Goal: Task Accomplishment & Management: Manage account settings

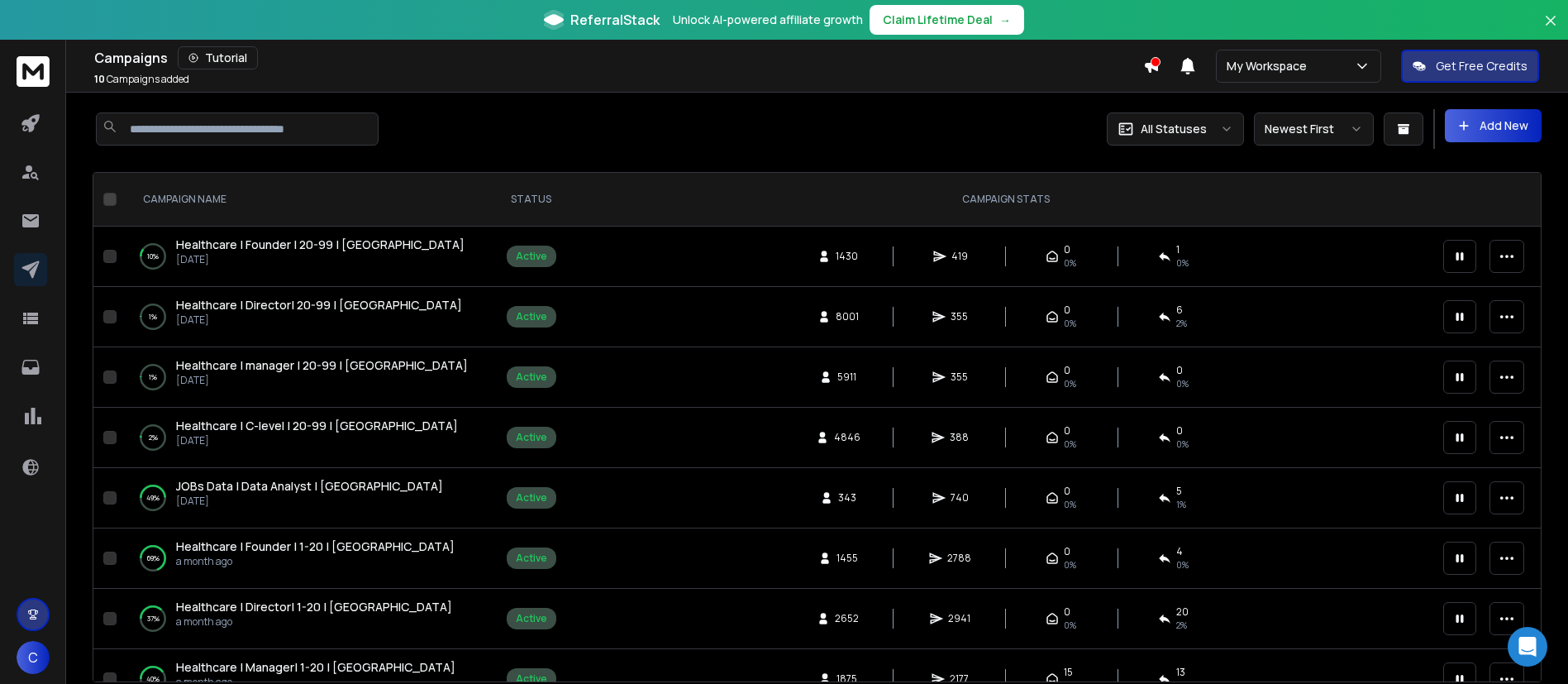
click at [254, 364] on span "Healthcare | manager | 20-99 | [GEOGRAPHIC_DATA]" at bounding box center [322, 364] width 292 height 15
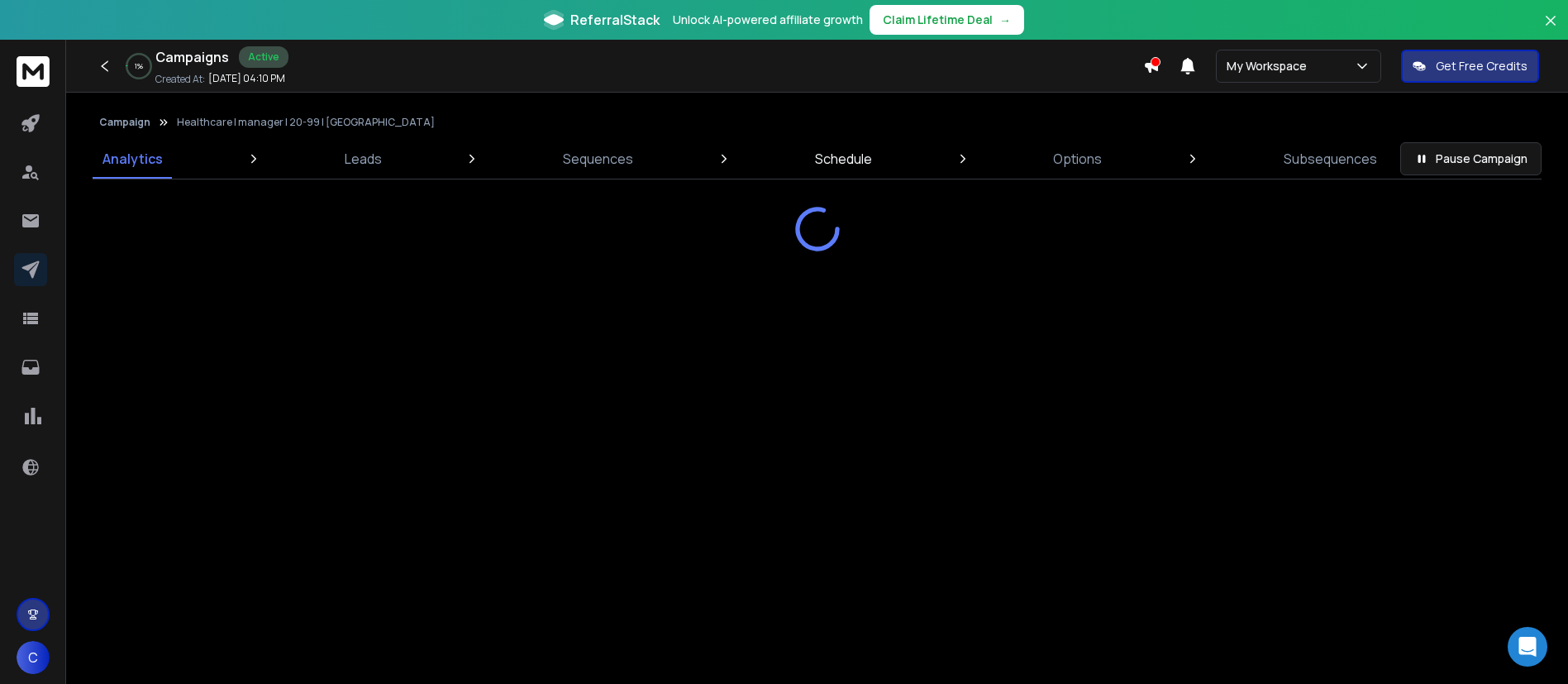
click at [887, 130] on div "Campaign Healthcare | manager | 20-99 | [GEOGRAPHIC_DATA]" at bounding box center [817, 122] width 1449 height 26
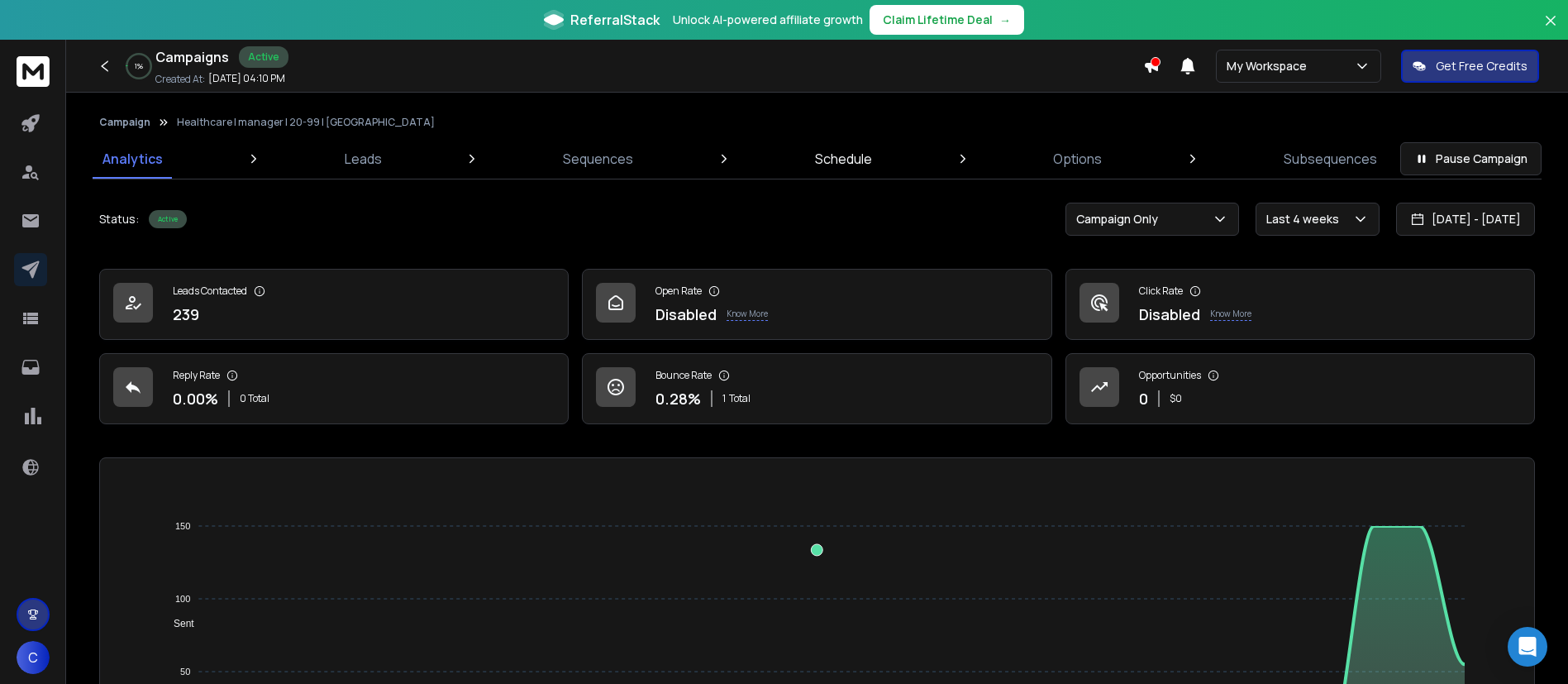
drag, startPoint x: 863, startPoint y: 135, endPoint x: 833, endPoint y: 156, distance: 36.6
click at [833, 156] on div "Campaign Healthcare | manager | 20-99 | [GEOGRAPHIC_DATA] Analytics Leads Seque…" at bounding box center [817, 145] width 1449 height 70
click at [833, 156] on p "Schedule" at bounding box center [843, 159] width 57 height 20
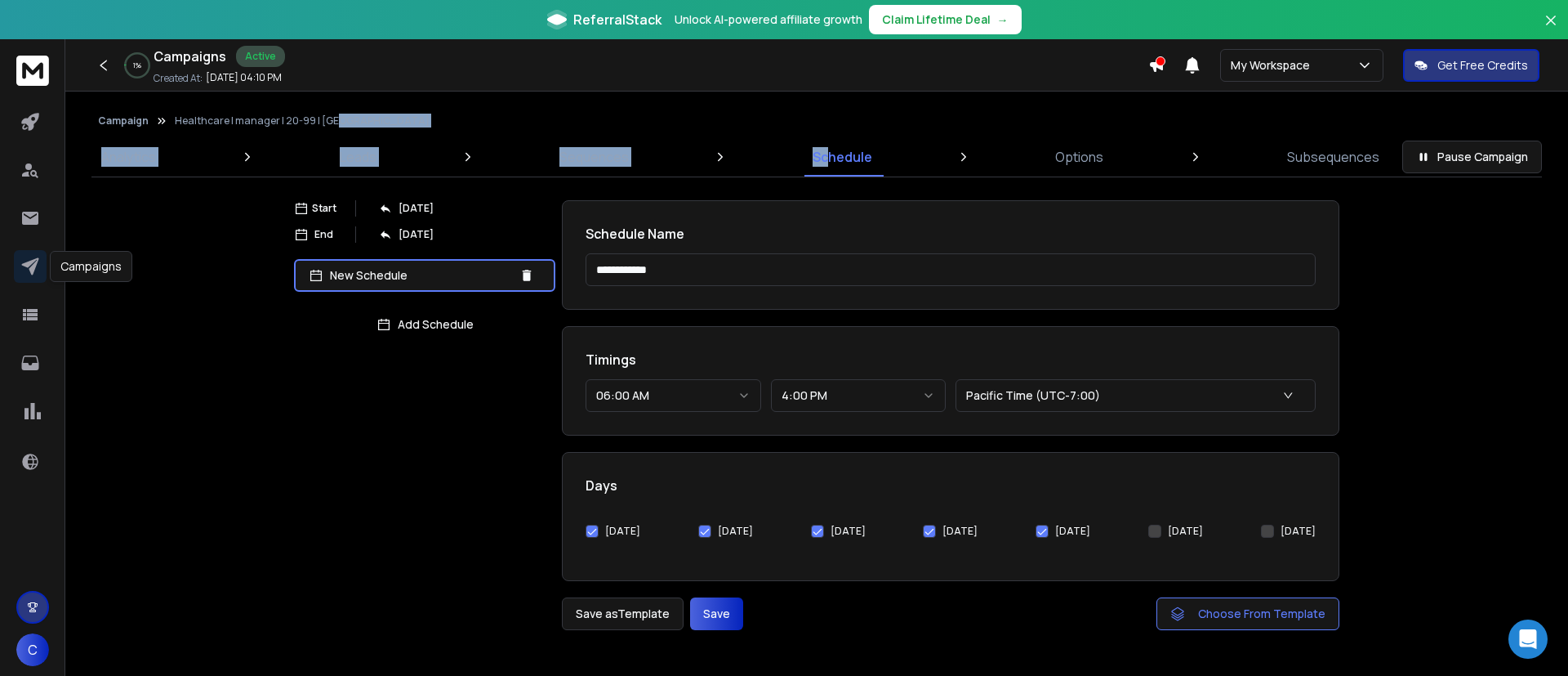
click at [18, 274] on link at bounding box center [30, 266] width 33 height 33
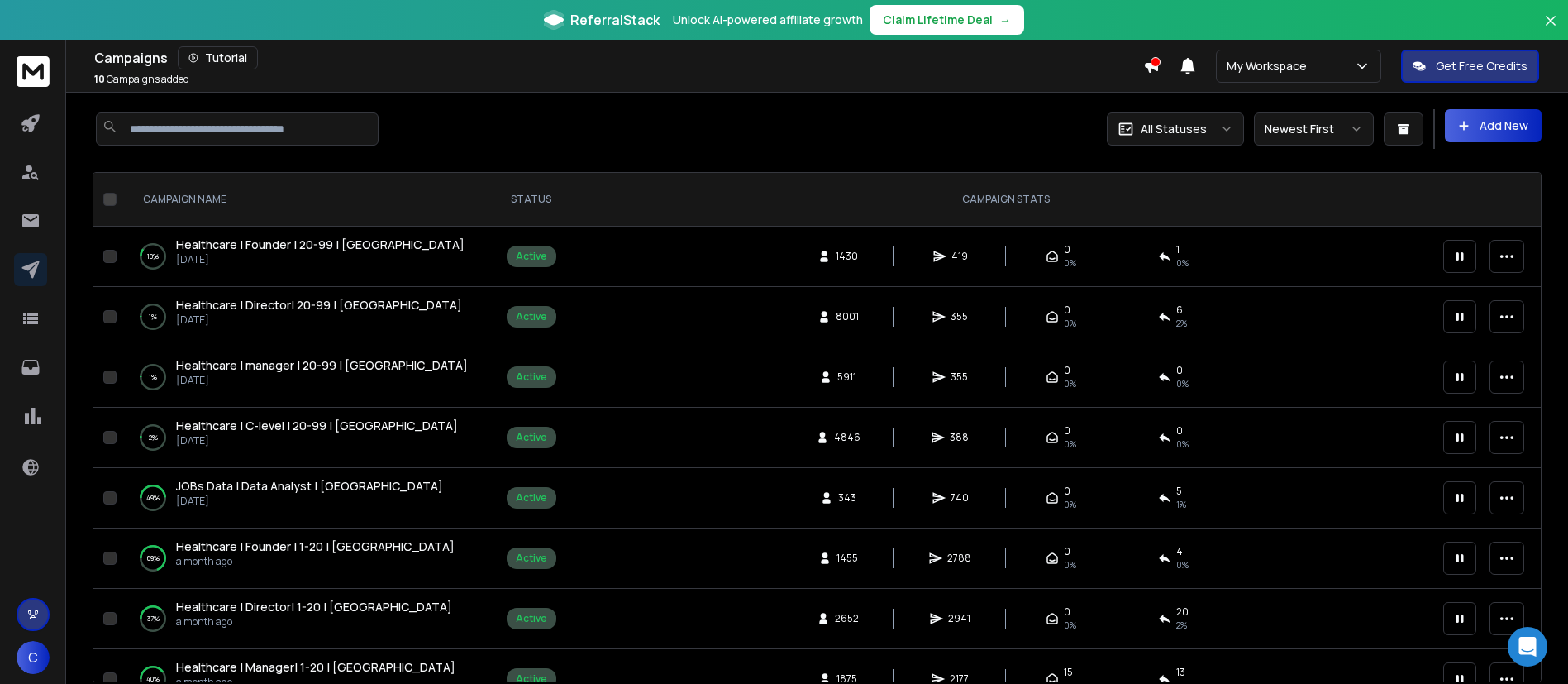
click at [244, 426] on span "Healthcare | C-level | 20-99 | [GEOGRAPHIC_DATA]" at bounding box center [317, 425] width 282 height 15
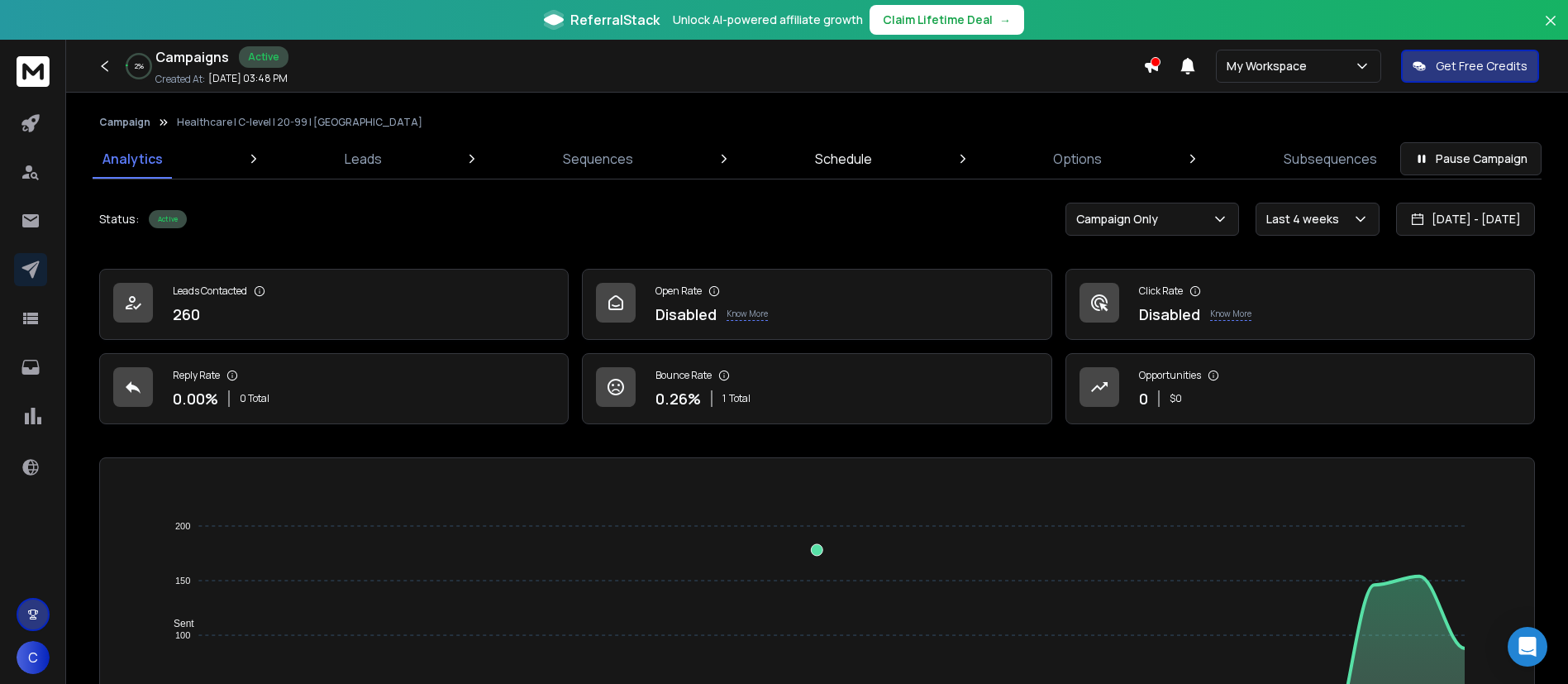
click at [880, 155] on link "Schedule" at bounding box center [843, 159] width 77 height 40
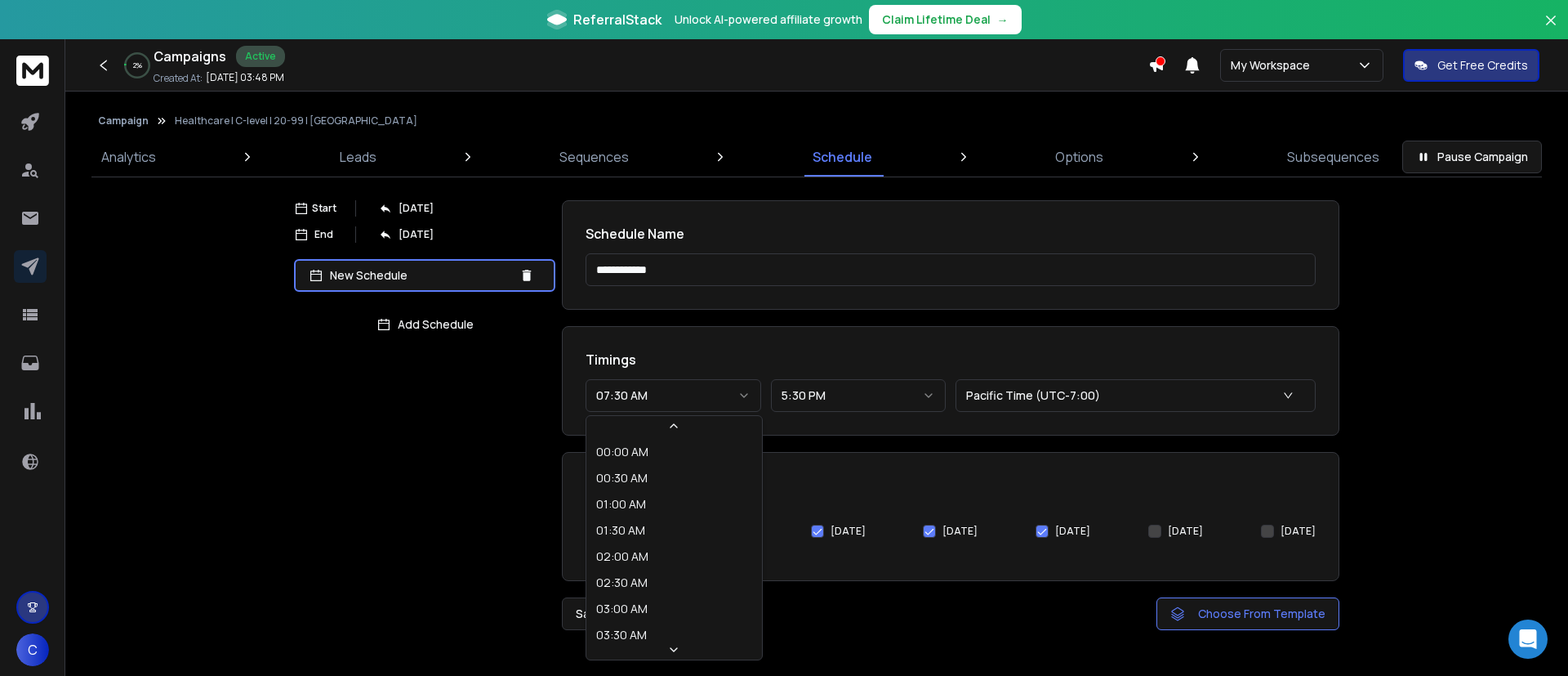
click at [692, 388] on button "07:30 AM" at bounding box center [673, 396] width 176 height 33
select select "********"
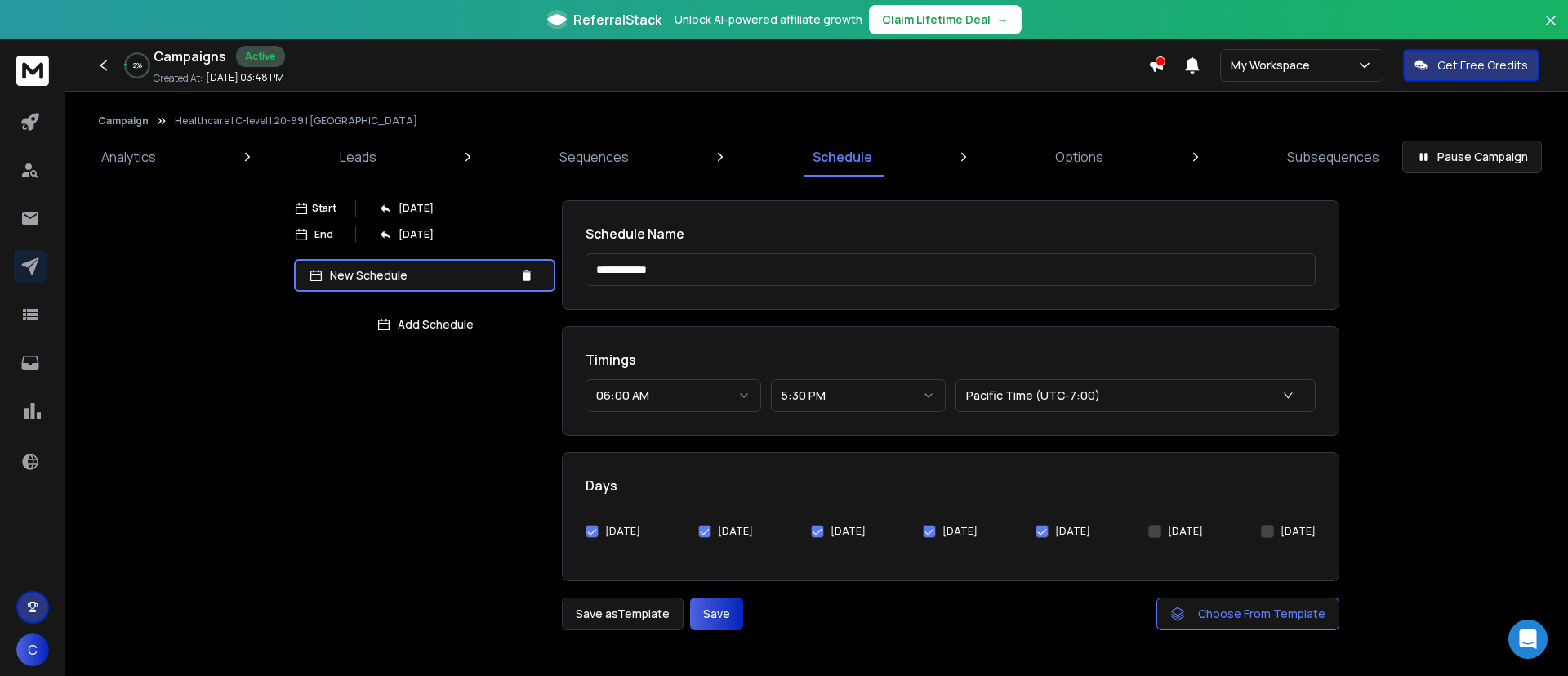
click at [701, 607] on button "Save" at bounding box center [716, 613] width 53 height 33
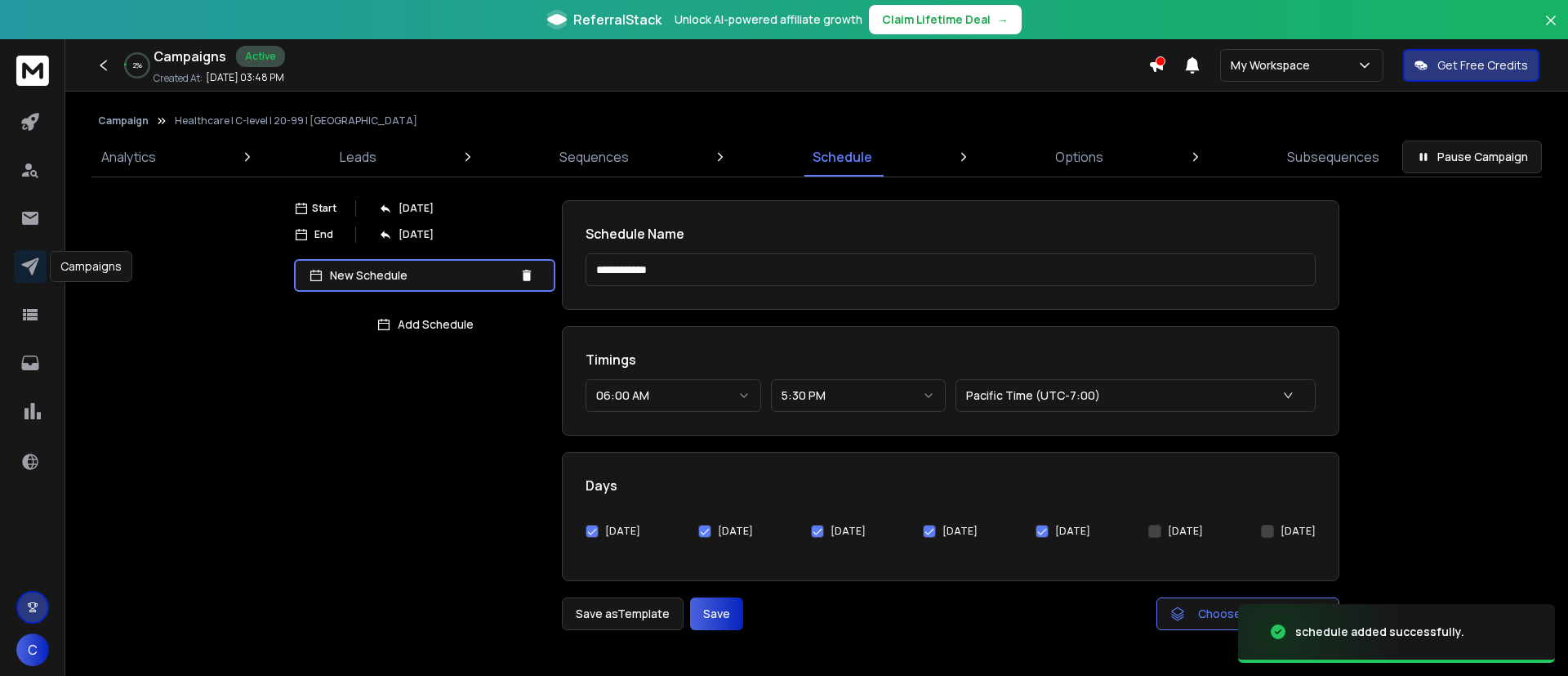
click at [33, 275] on icon at bounding box center [30, 266] width 20 height 20
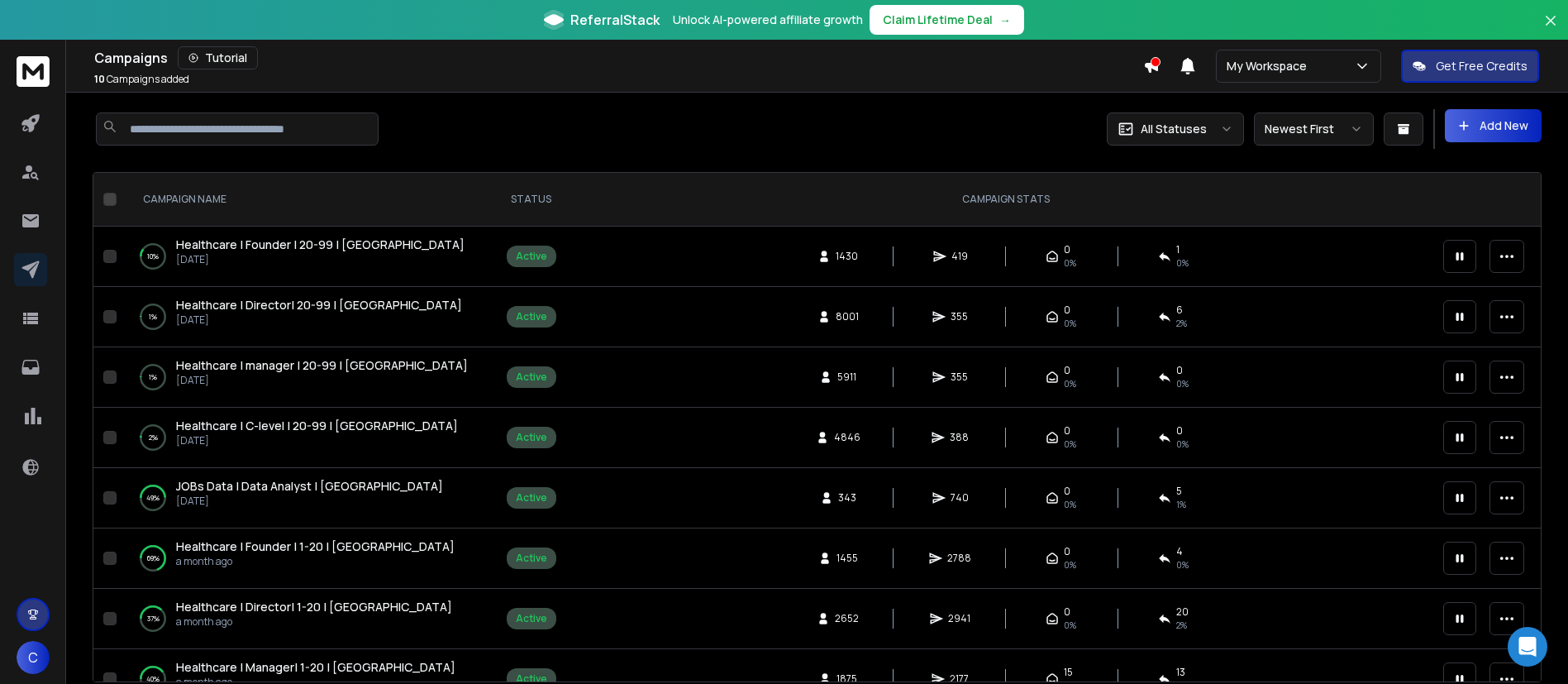
click at [233, 483] on span "JOBs Data | Data Analyst | [GEOGRAPHIC_DATA]" at bounding box center [310, 485] width 267 height 15
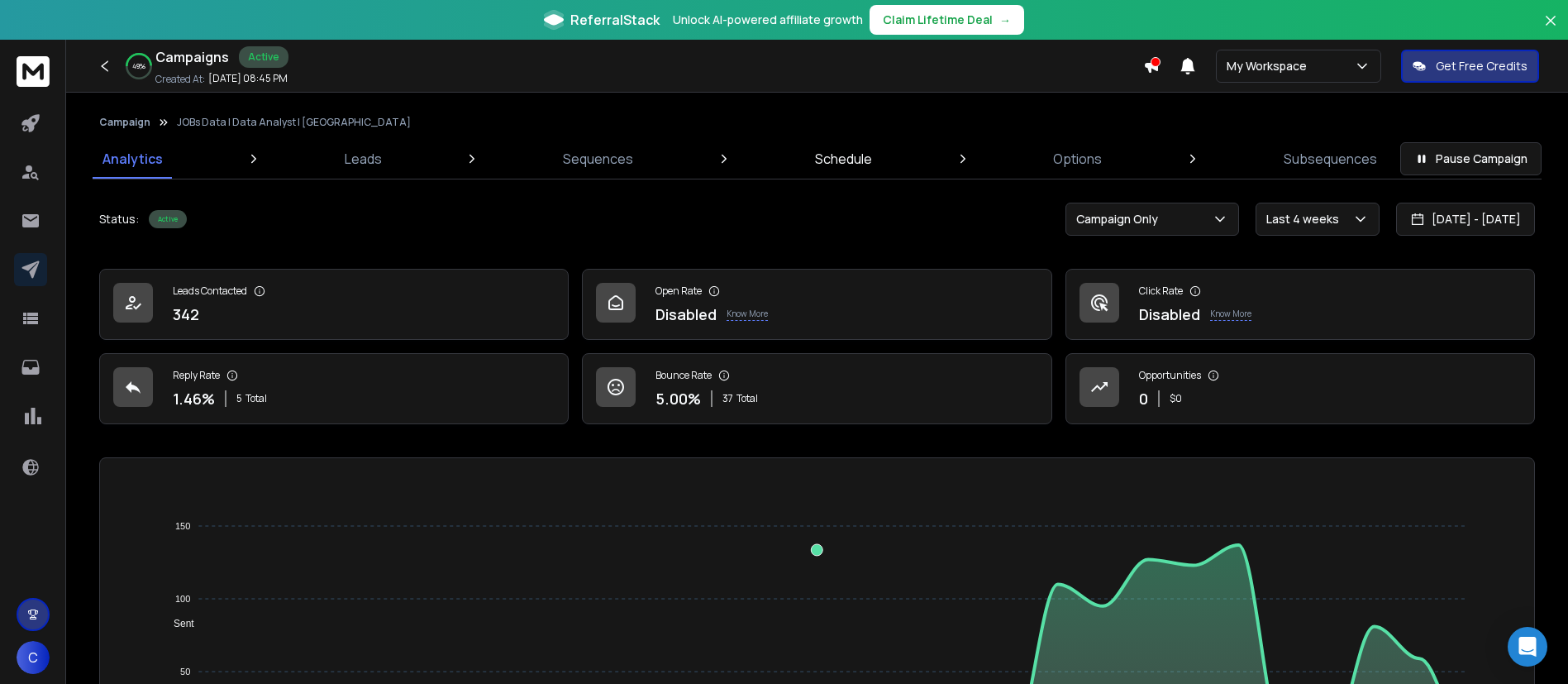
click at [817, 155] on p "Schedule" at bounding box center [843, 159] width 57 height 20
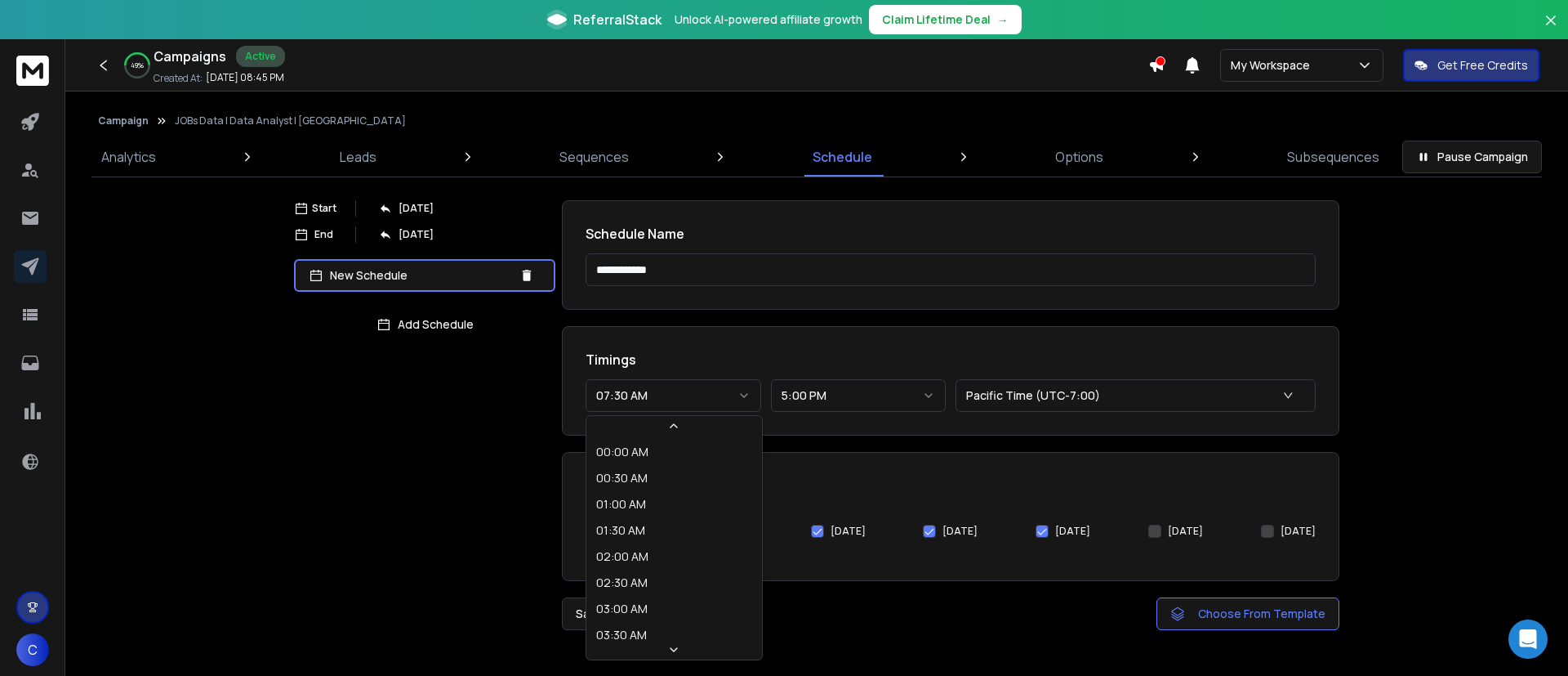
click at [685, 400] on button "07:30 AM" at bounding box center [673, 396] width 176 height 33
select select "********"
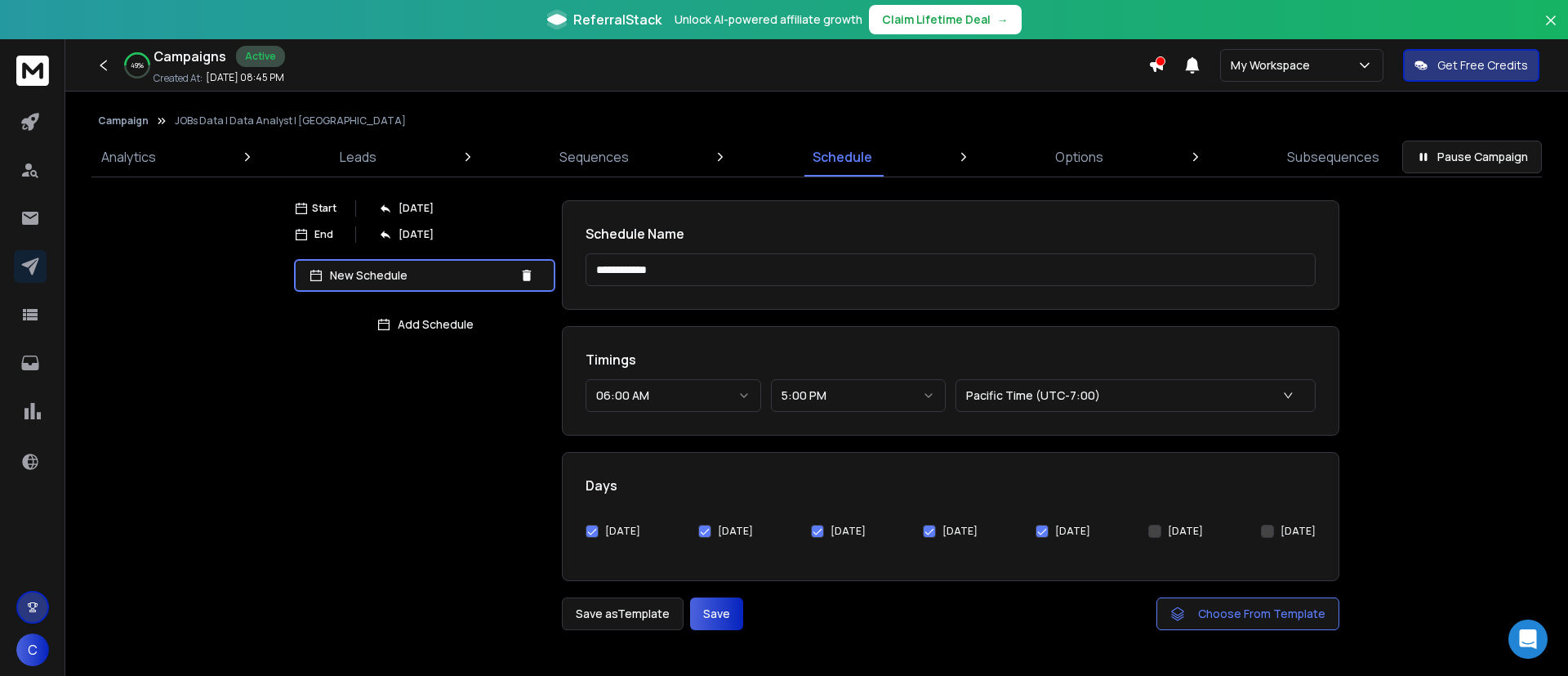
click at [715, 620] on button "Save" at bounding box center [716, 613] width 53 height 33
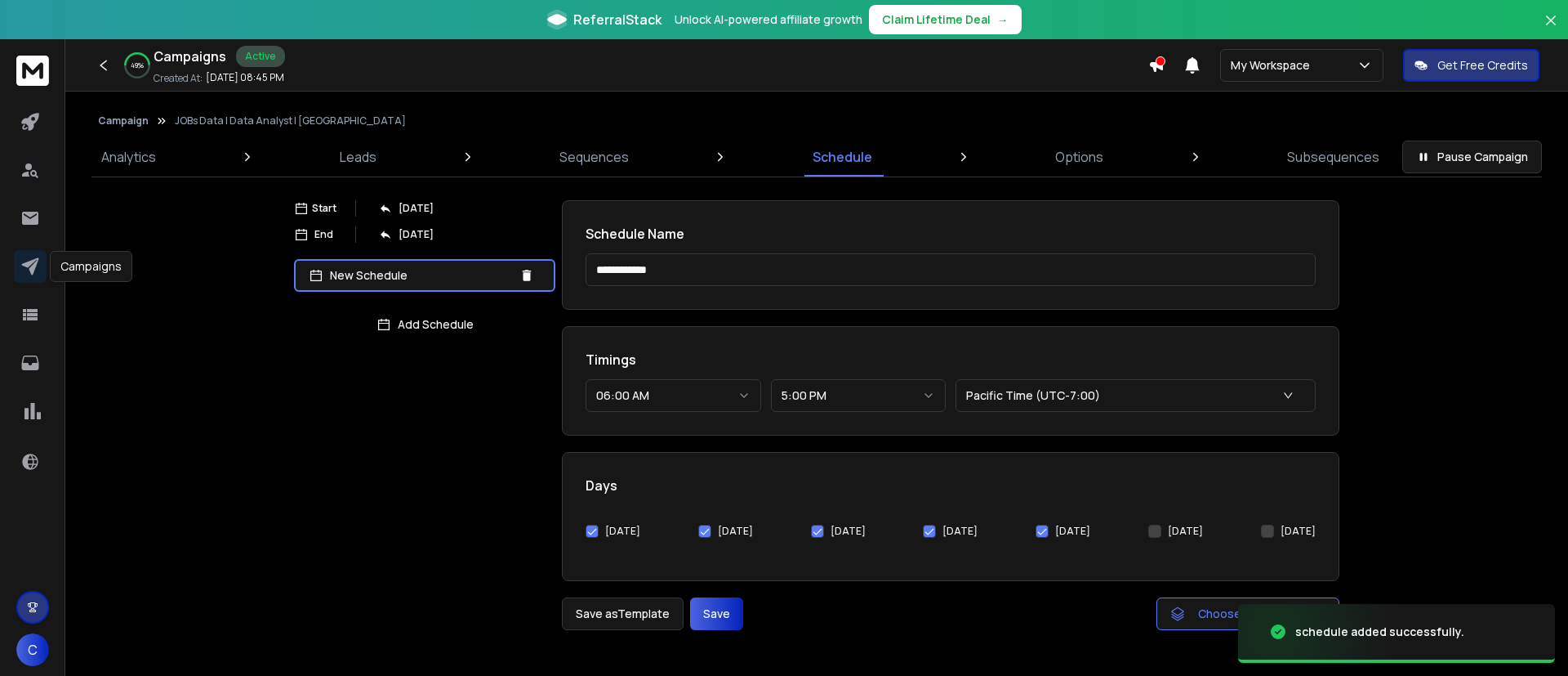
click at [29, 264] on icon at bounding box center [29, 266] width 17 height 17
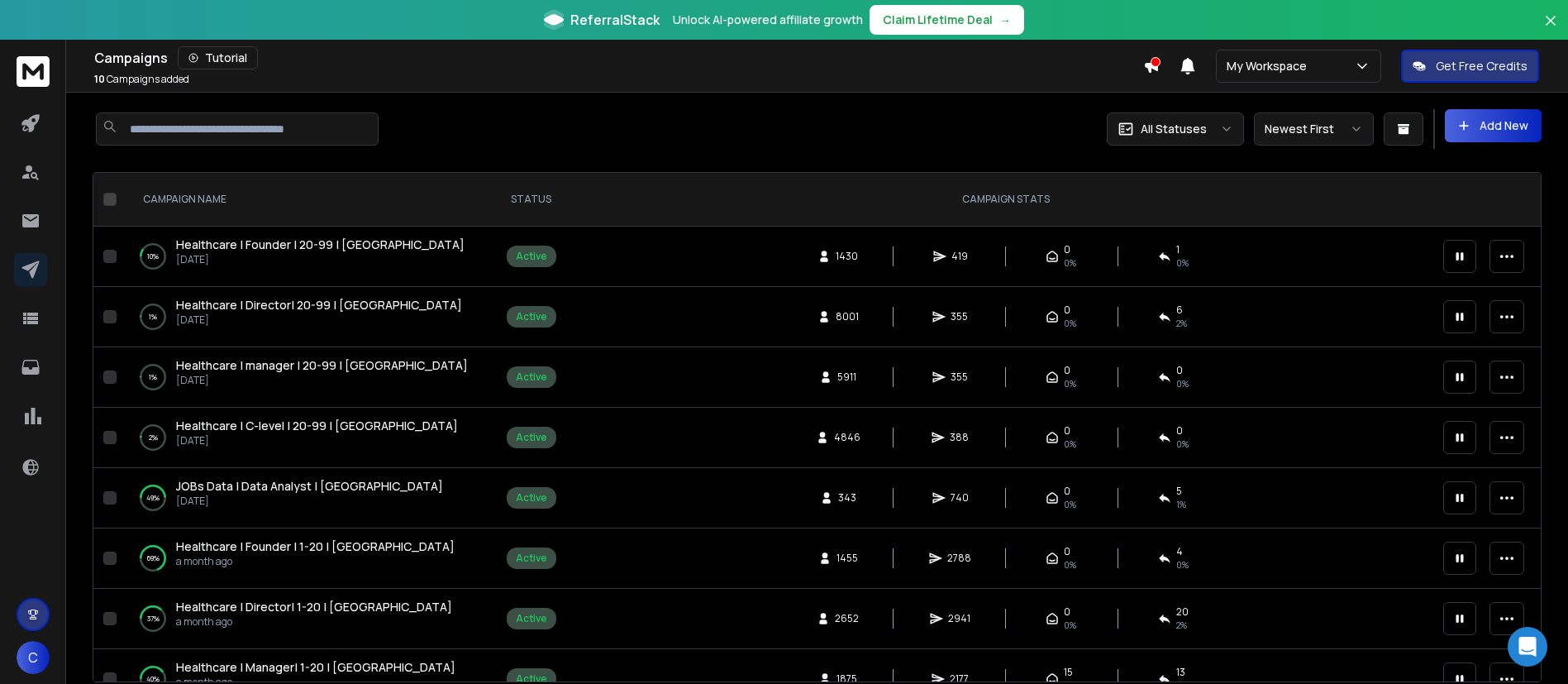
click at [210, 551] on span "Healthcare | Founder | 1-20 | [GEOGRAPHIC_DATA]" at bounding box center [315, 546] width 278 height 15
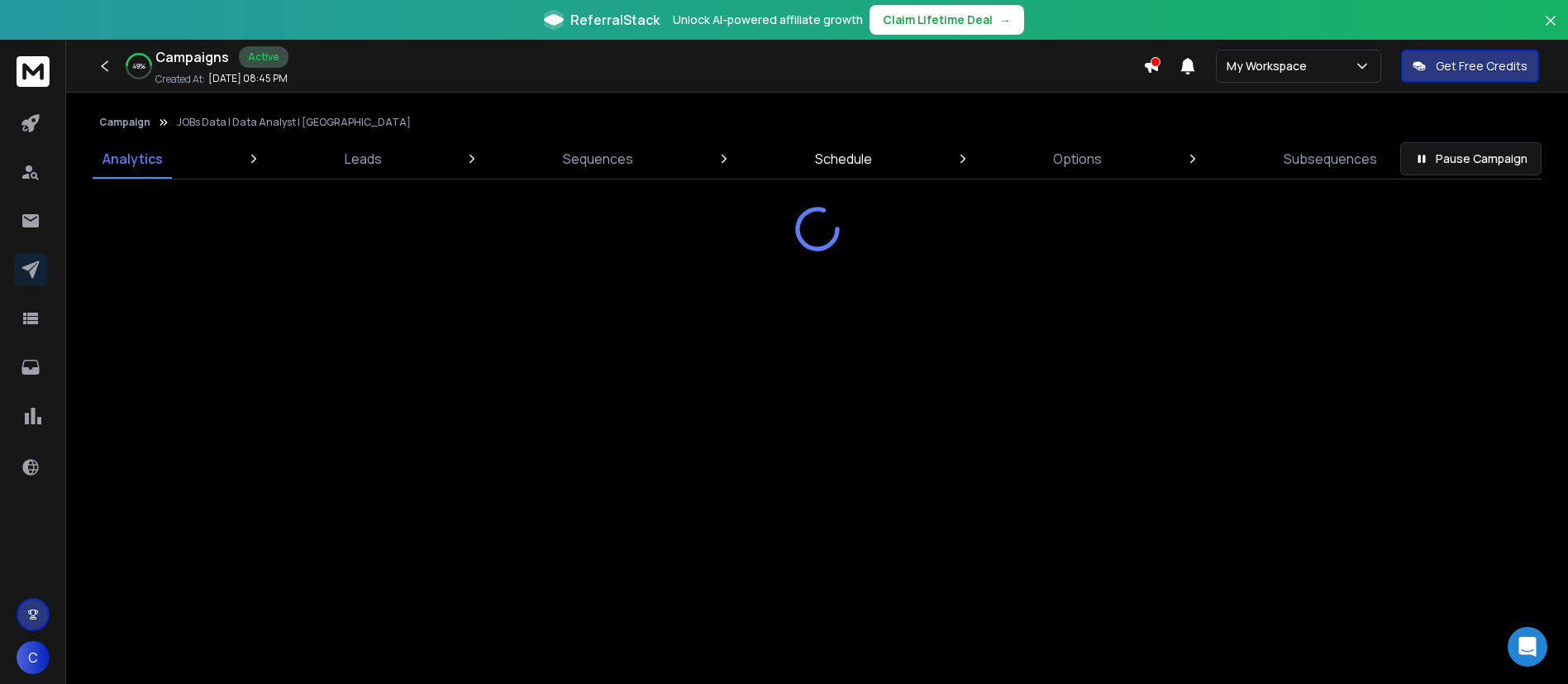
click at [843, 162] on p "Schedule" at bounding box center [843, 159] width 57 height 20
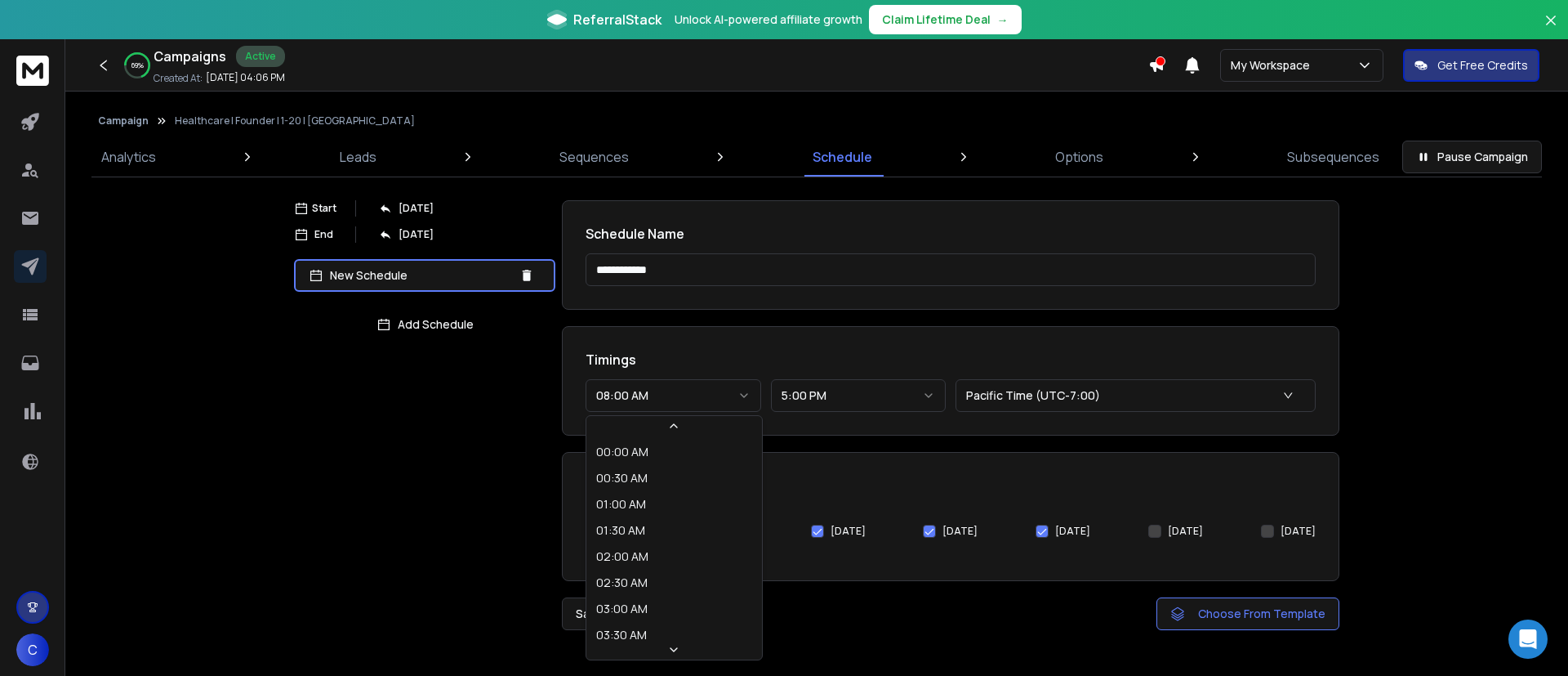
scroll to position [244, 0]
click at [679, 397] on button "08:00 AM" at bounding box center [673, 396] width 176 height 33
click at [687, 401] on button "06:30 AM" at bounding box center [673, 396] width 176 height 33
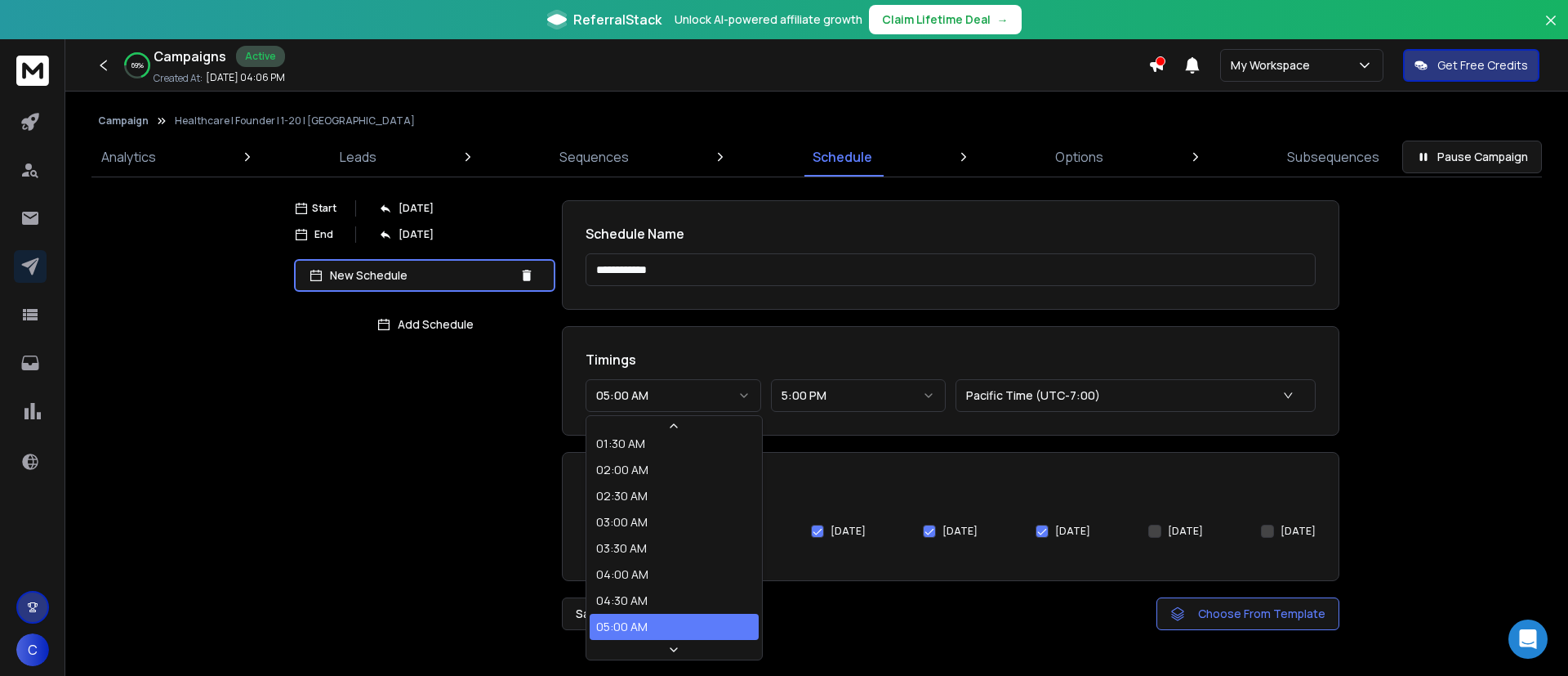
click at [659, 401] on button "05:00 AM" at bounding box center [673, 396] width 176 height 33
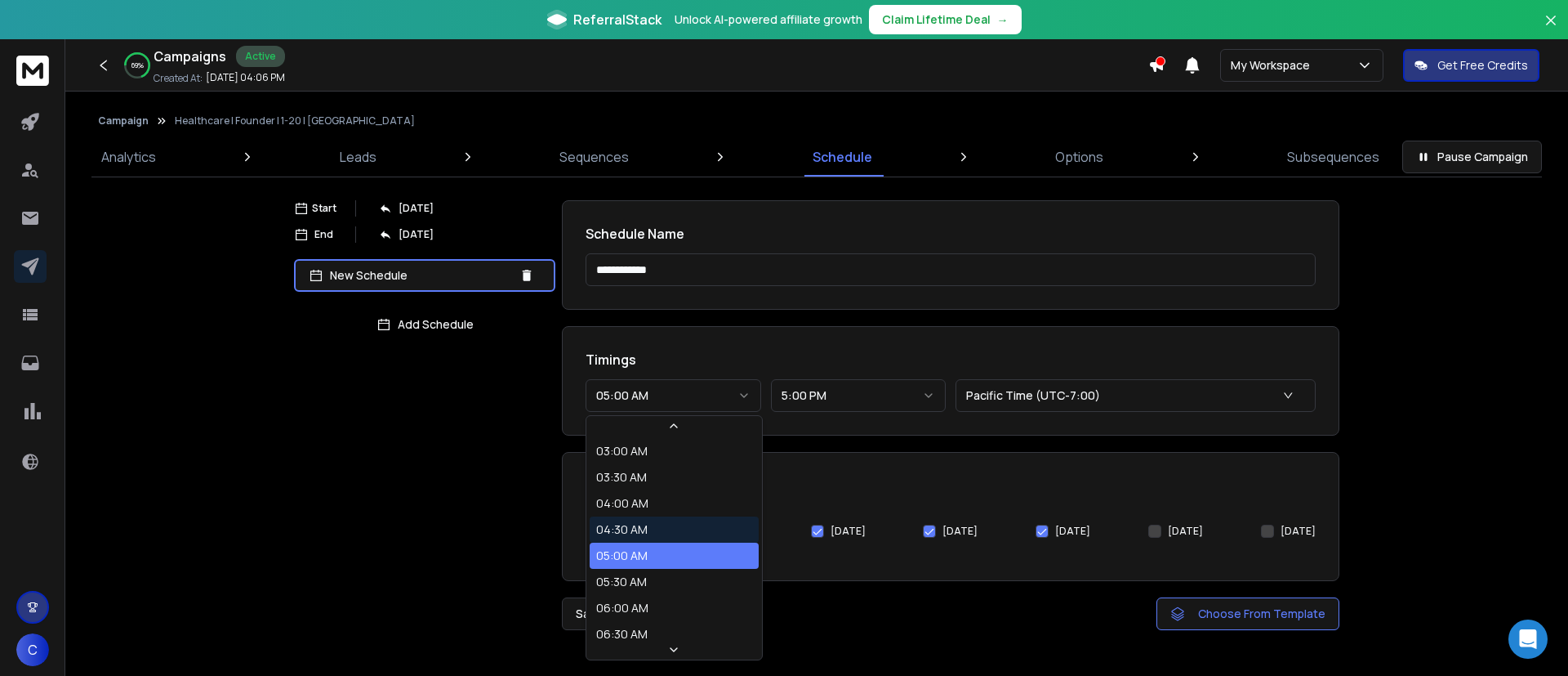
scroll to position [160, 0]
select select "********"
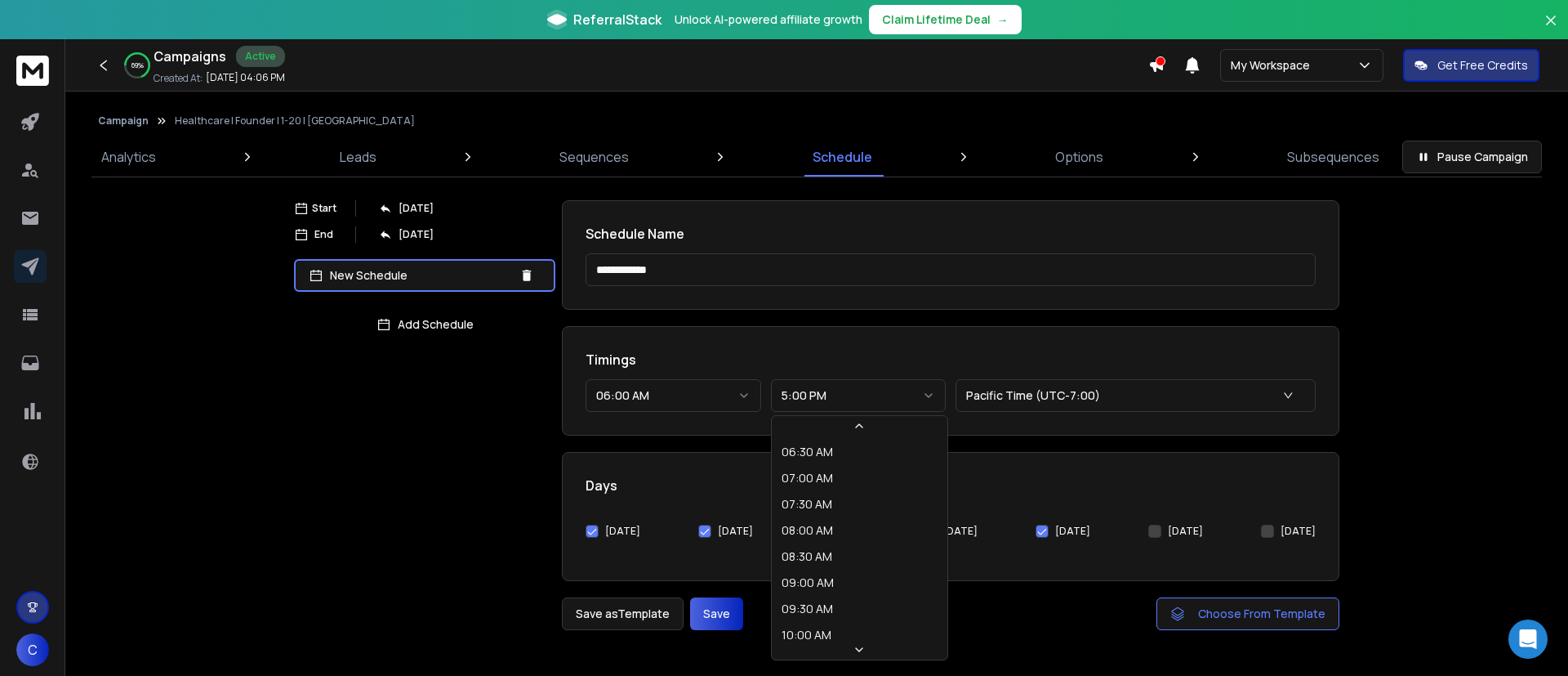
click at [895, 384] on button "5:00 PM" at bounding box center [859, 396] width 176 height 33
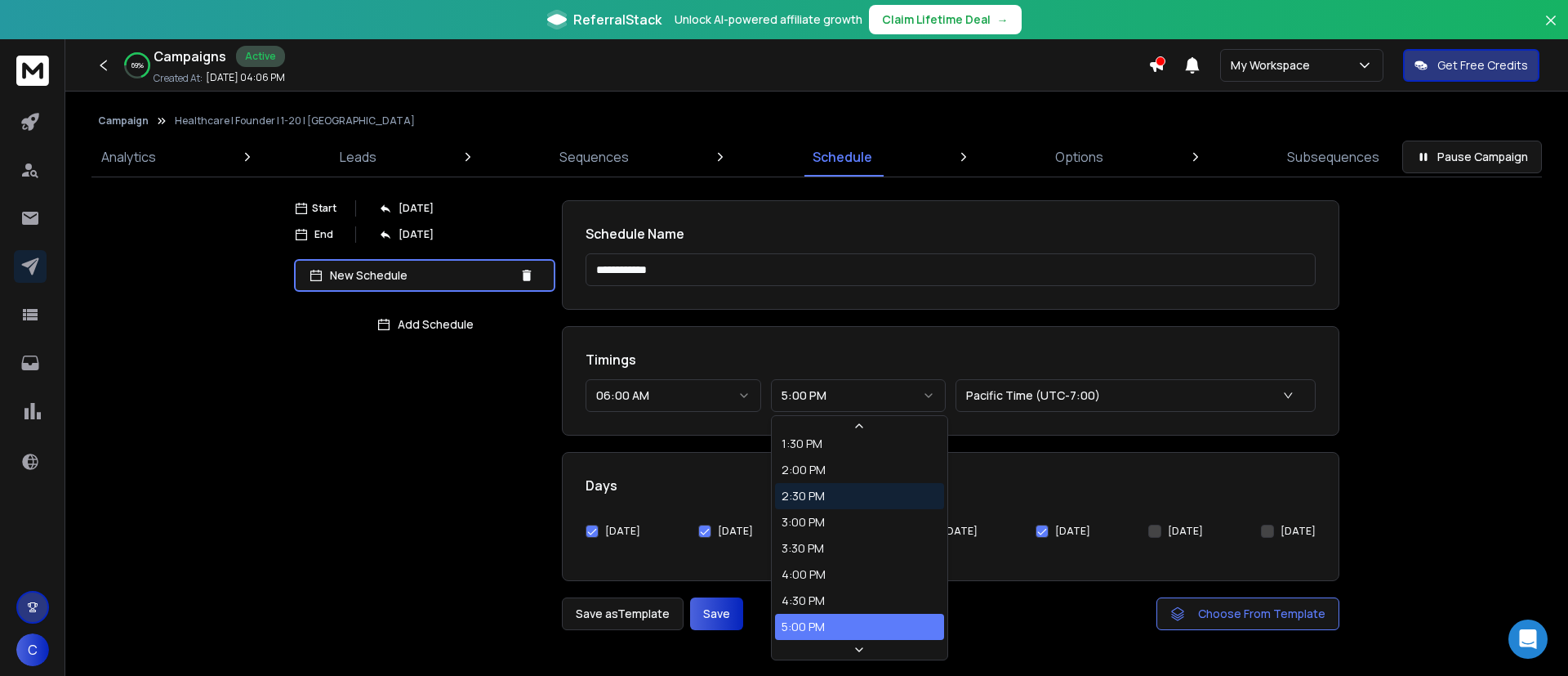
scroll to position [348, 0]
select select "********"
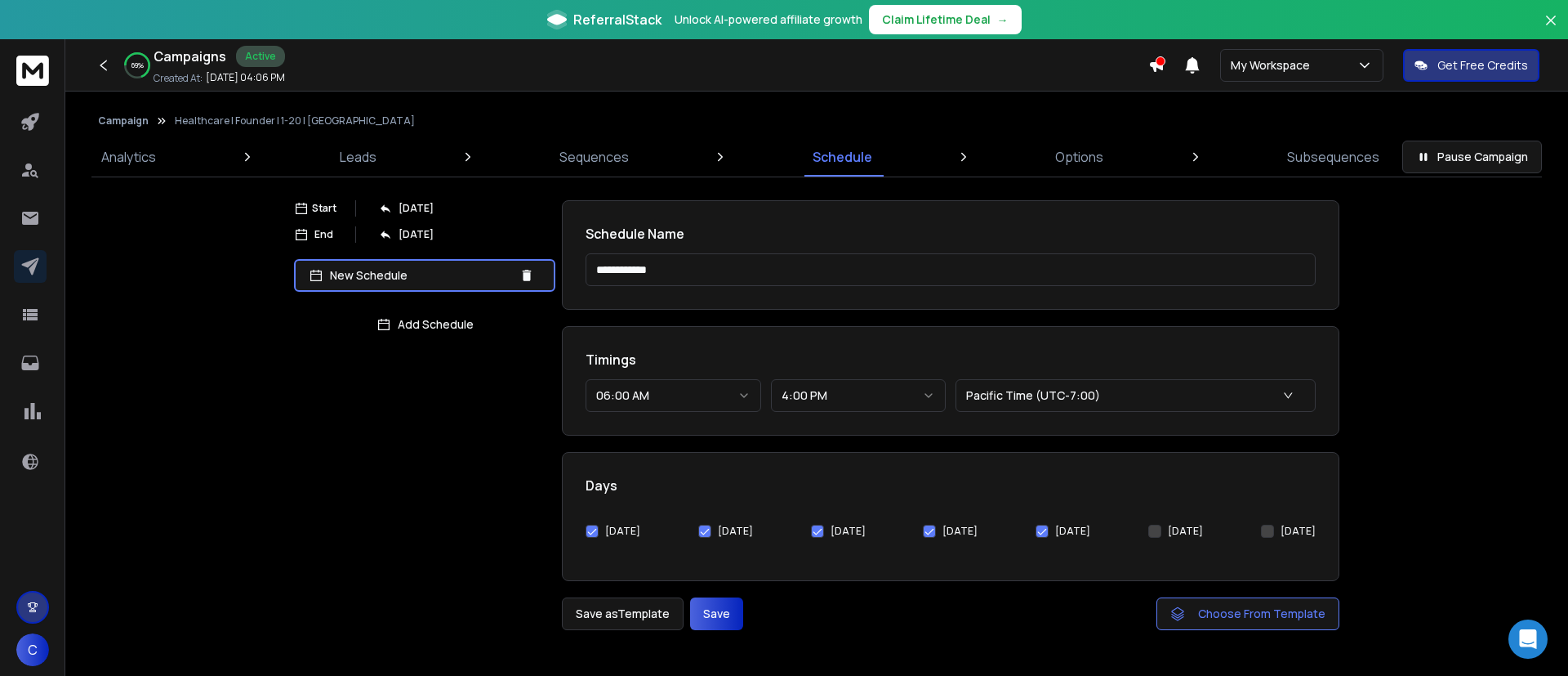
click at [723, 609] on button "Save" at bounding box center [716, 613] width 53 height 33
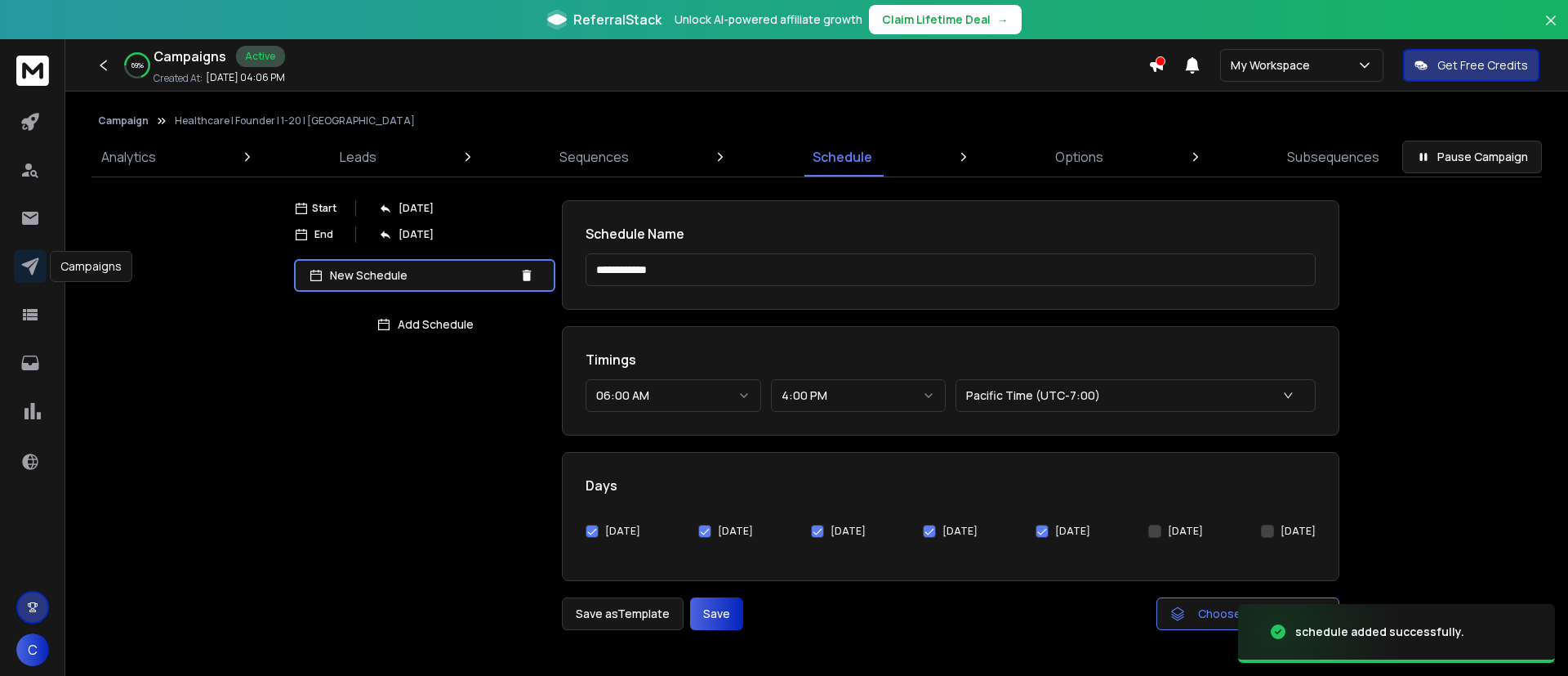
click at [29, 261] on icon at bounding box center [29, 266] width 17 height 17
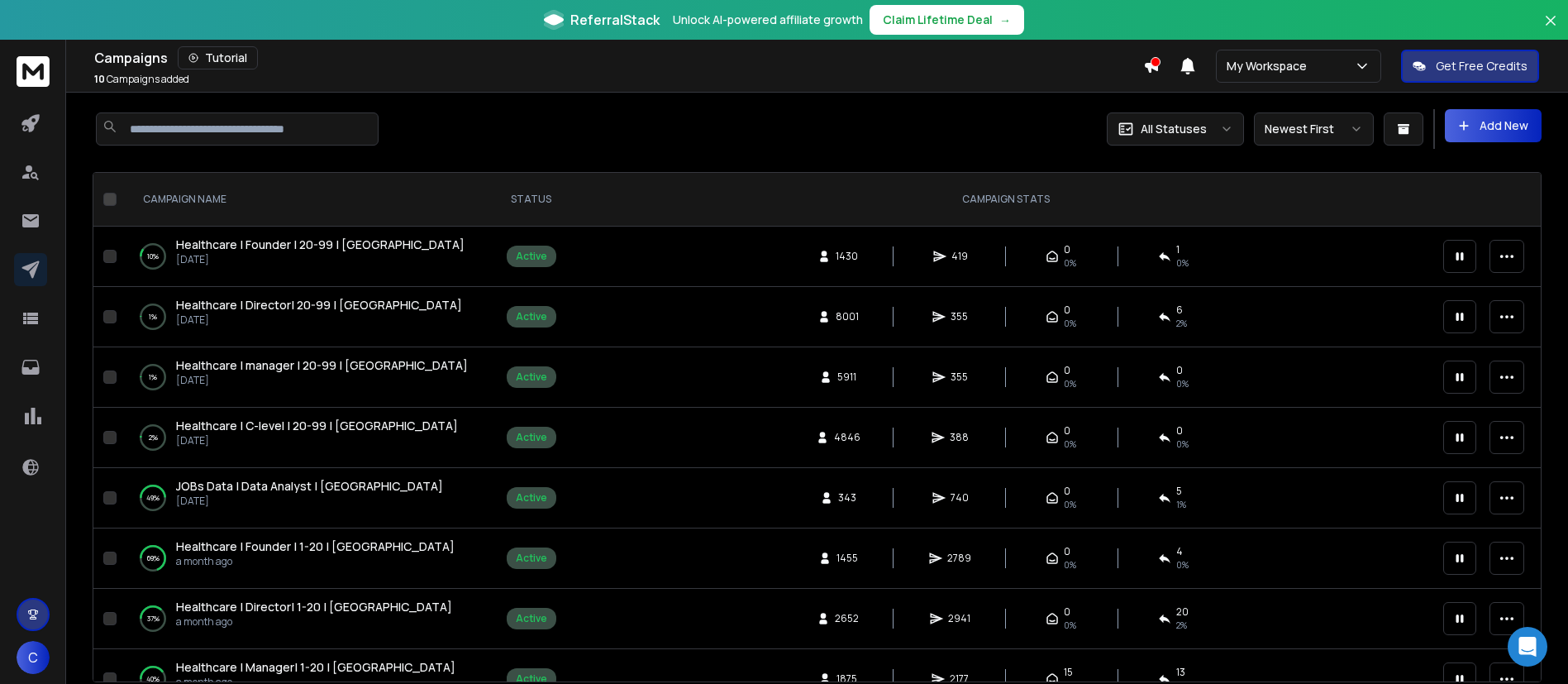
click at [231, 548] on span "Healthcare | Founder | 1-20 | [GEOGRAPHIC_DATA]" at bounding box center [315, 546] width 278 height 15
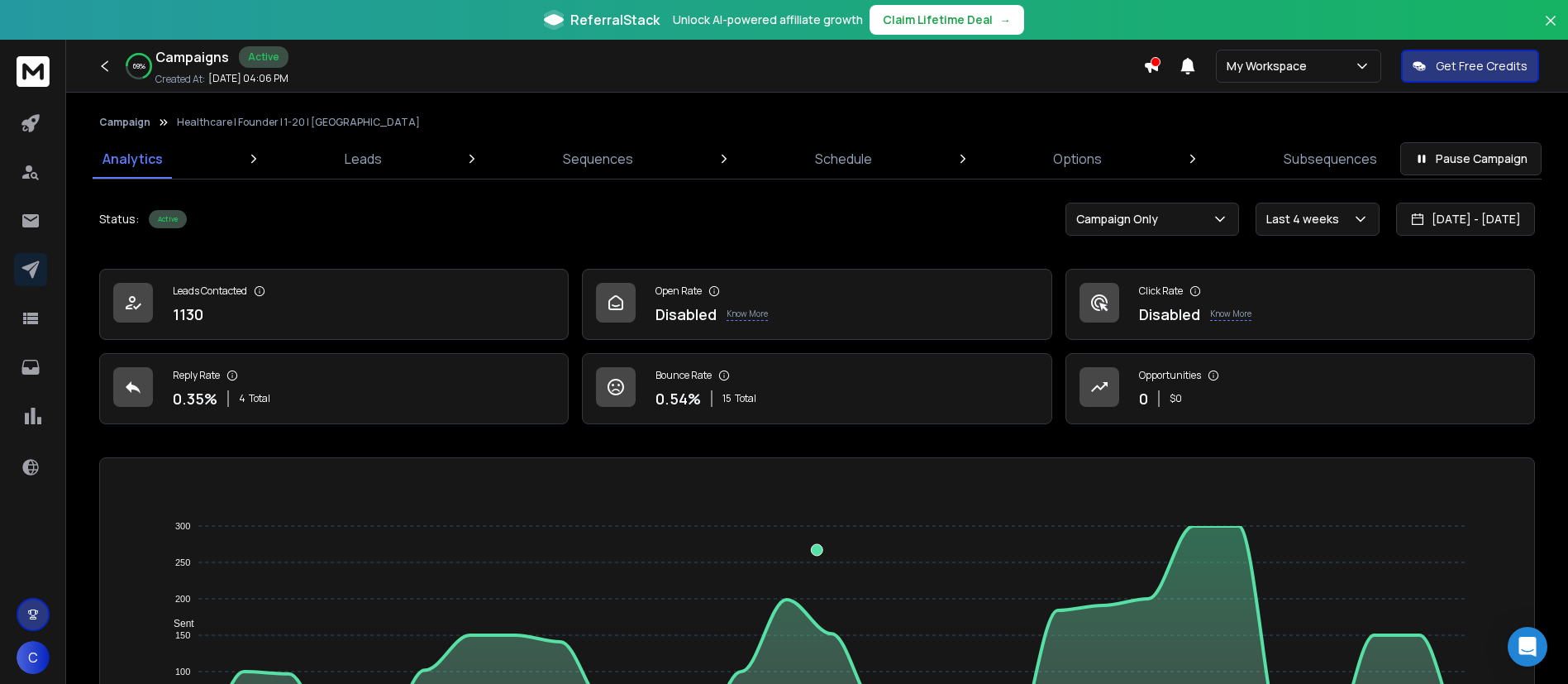
click at [852, 172] on link "Schedule" at bounding box center [843, 159] width 77 height 40
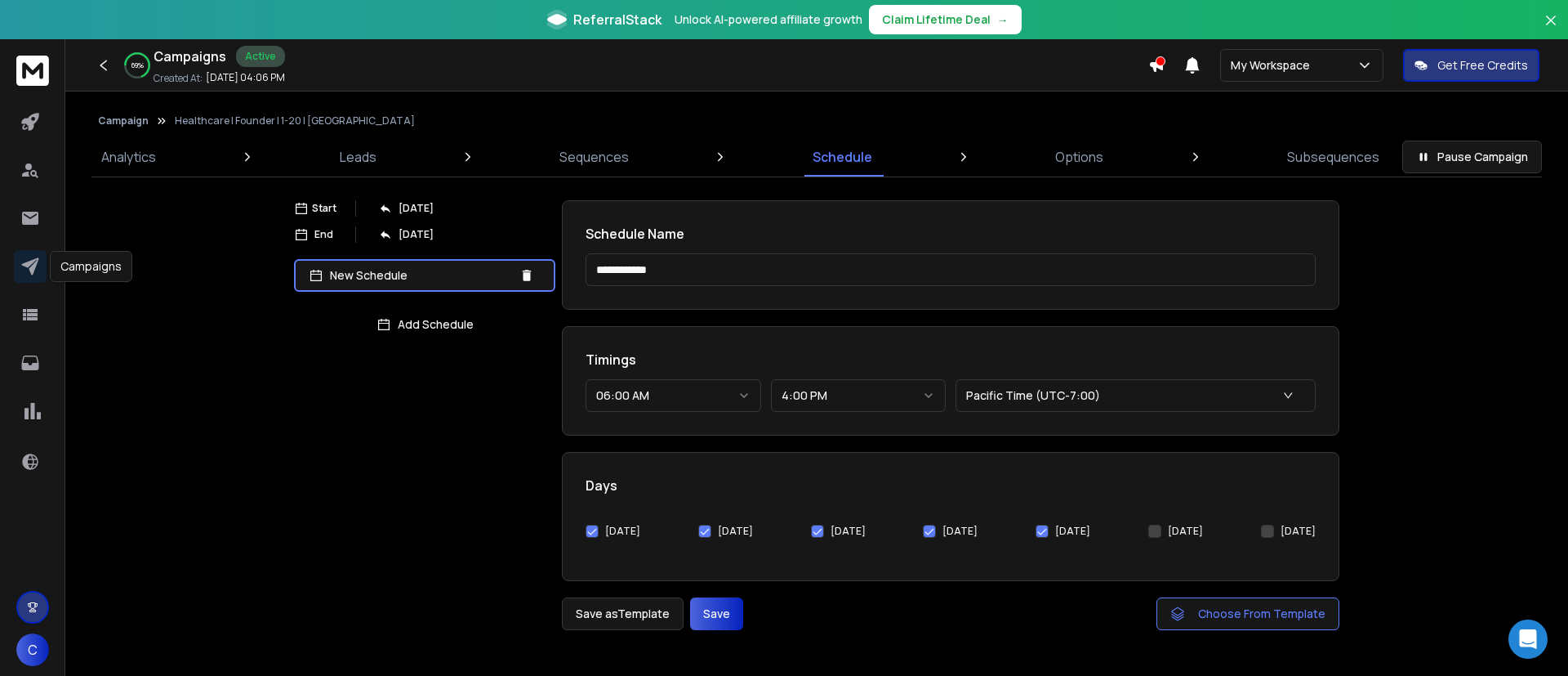
click at [40, 270] on link at bounding box center [30, 266] width 33 height 33
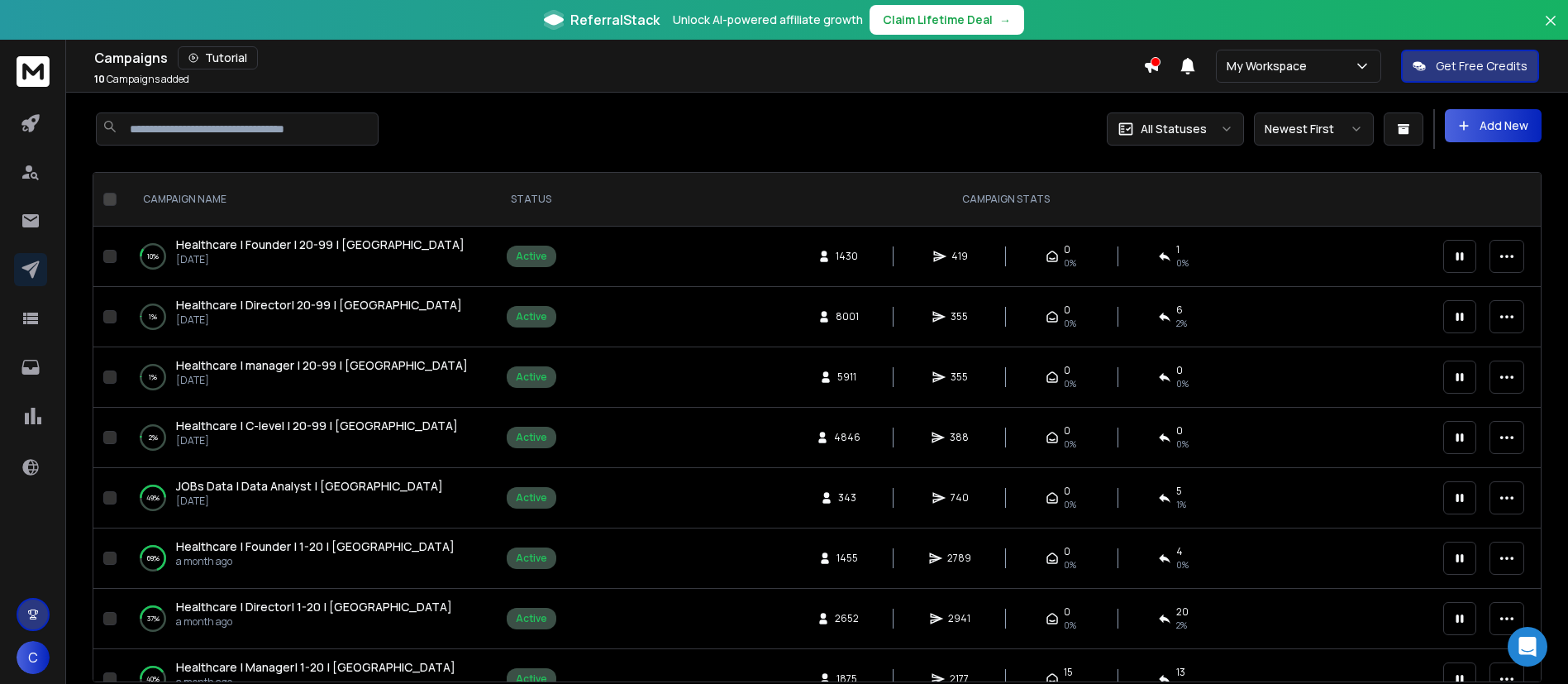
click at [207, 589] on td "37 % Healthcare | Director| 1-20 | [GEOGRAPHIC_DATA] a month ago" at bounding box center [303, 619] width 361 height 61
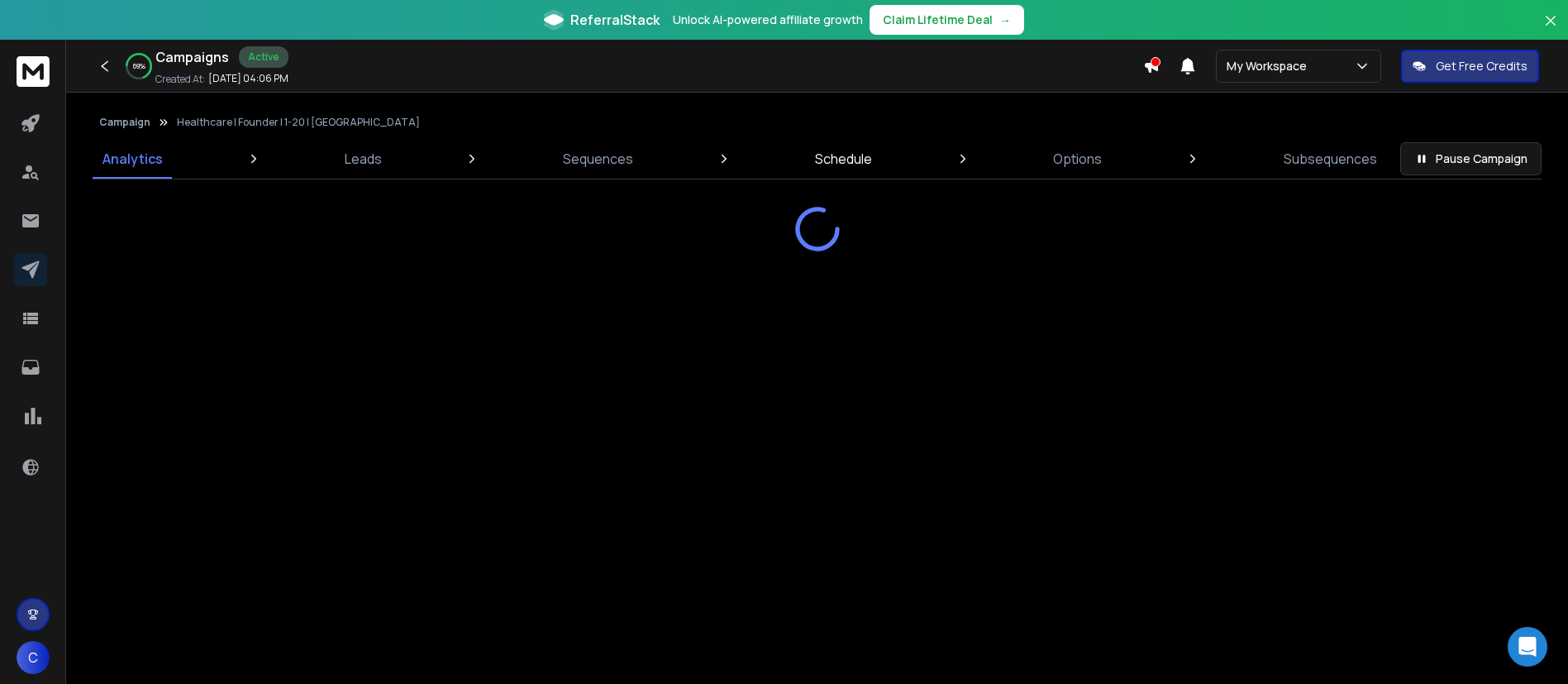
click at [821, 169] on link "Schedule" at bounding box center [843, 159] width 77 height 40
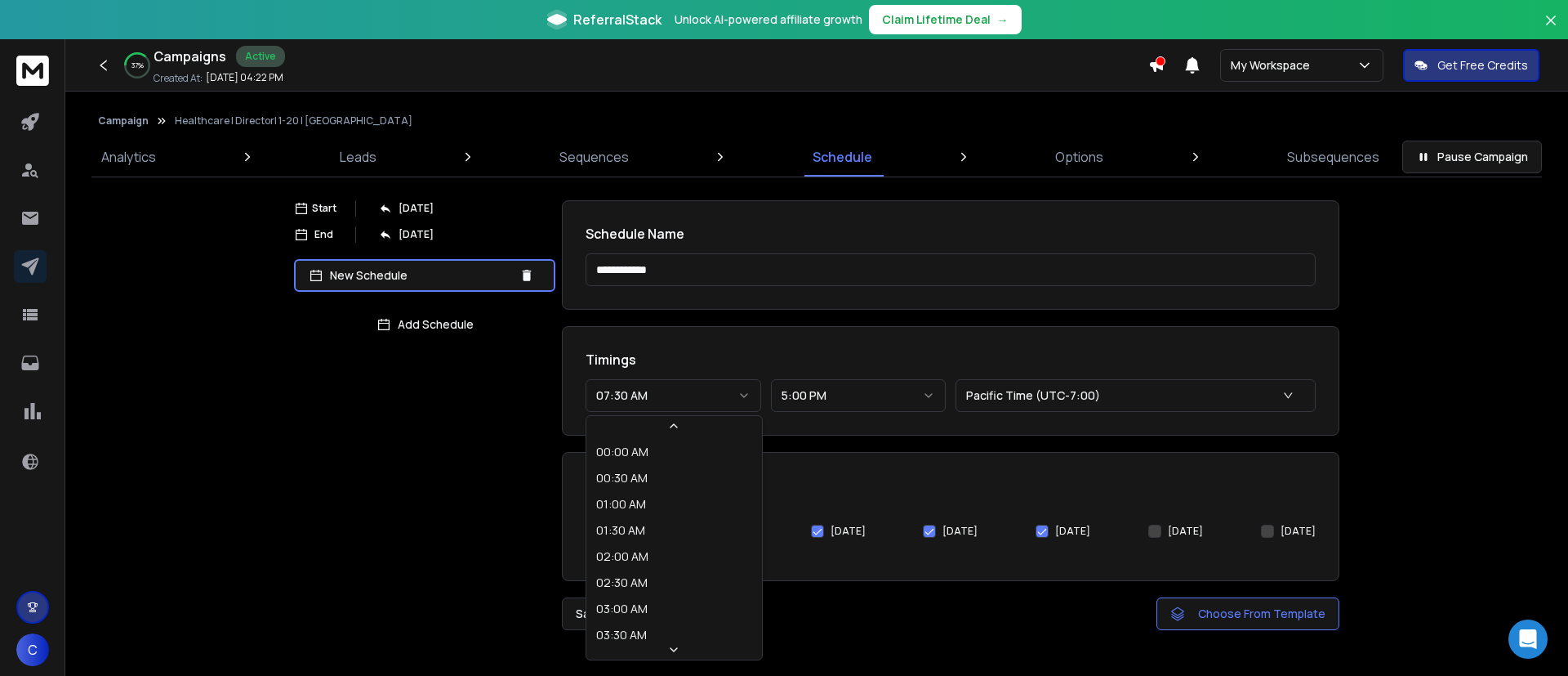
click at [688, 399] on button "07:30 AM" at bounding box center [673, 396] width 176 height 33
select select "********"
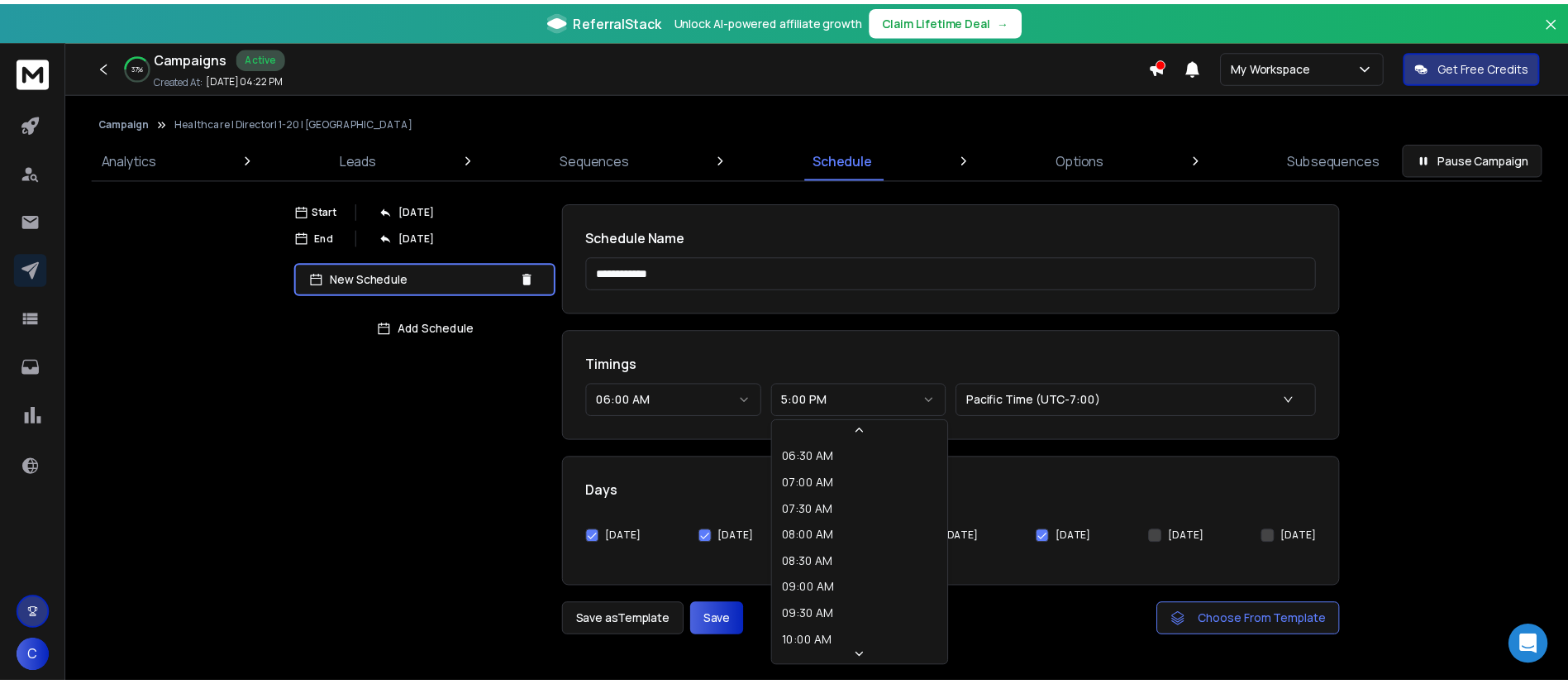
scroll to position [379, 0]
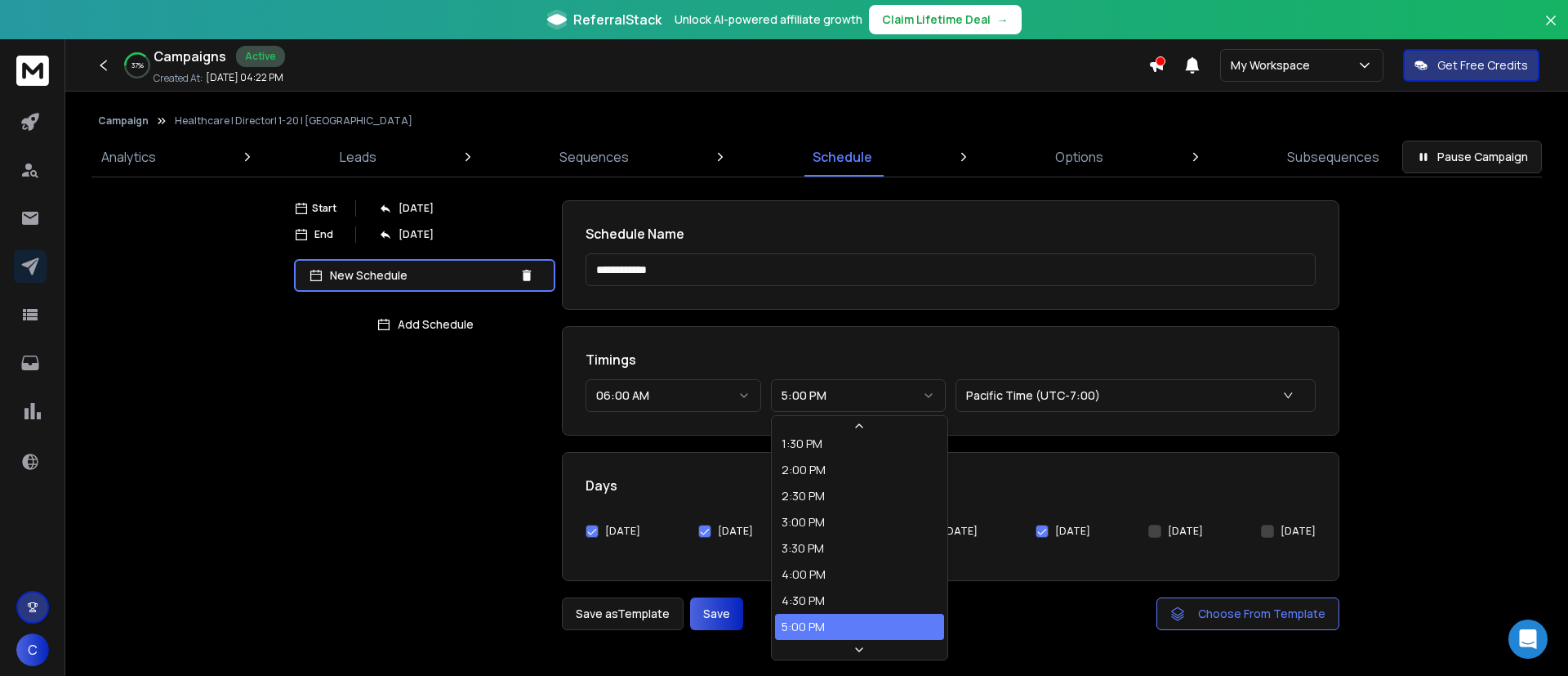
click at [878, 392] on button "5:00 PM" at bounding box center [859, 396] width 176 height 33
select select "********"
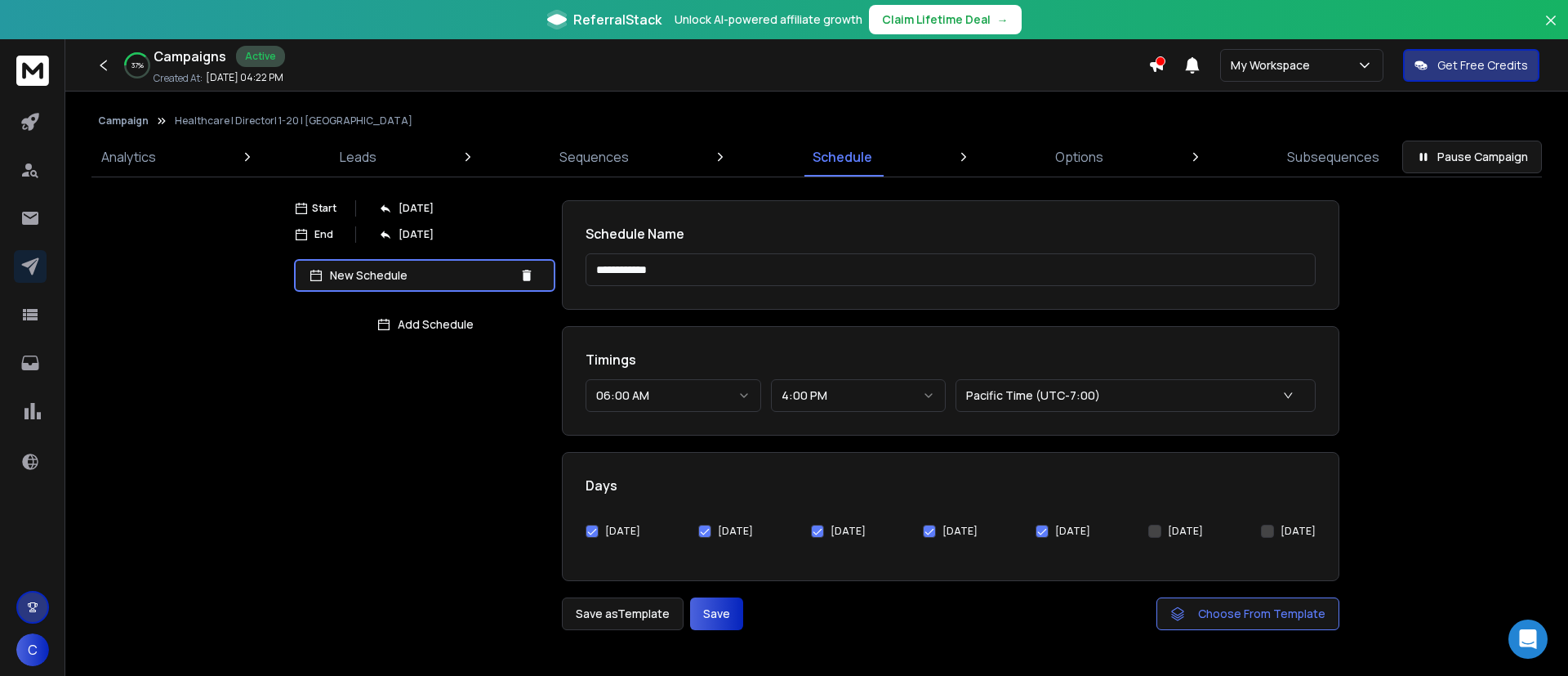
click at [703, 611] on button "Save" at bounding box center [716, 613] width 53 height 33
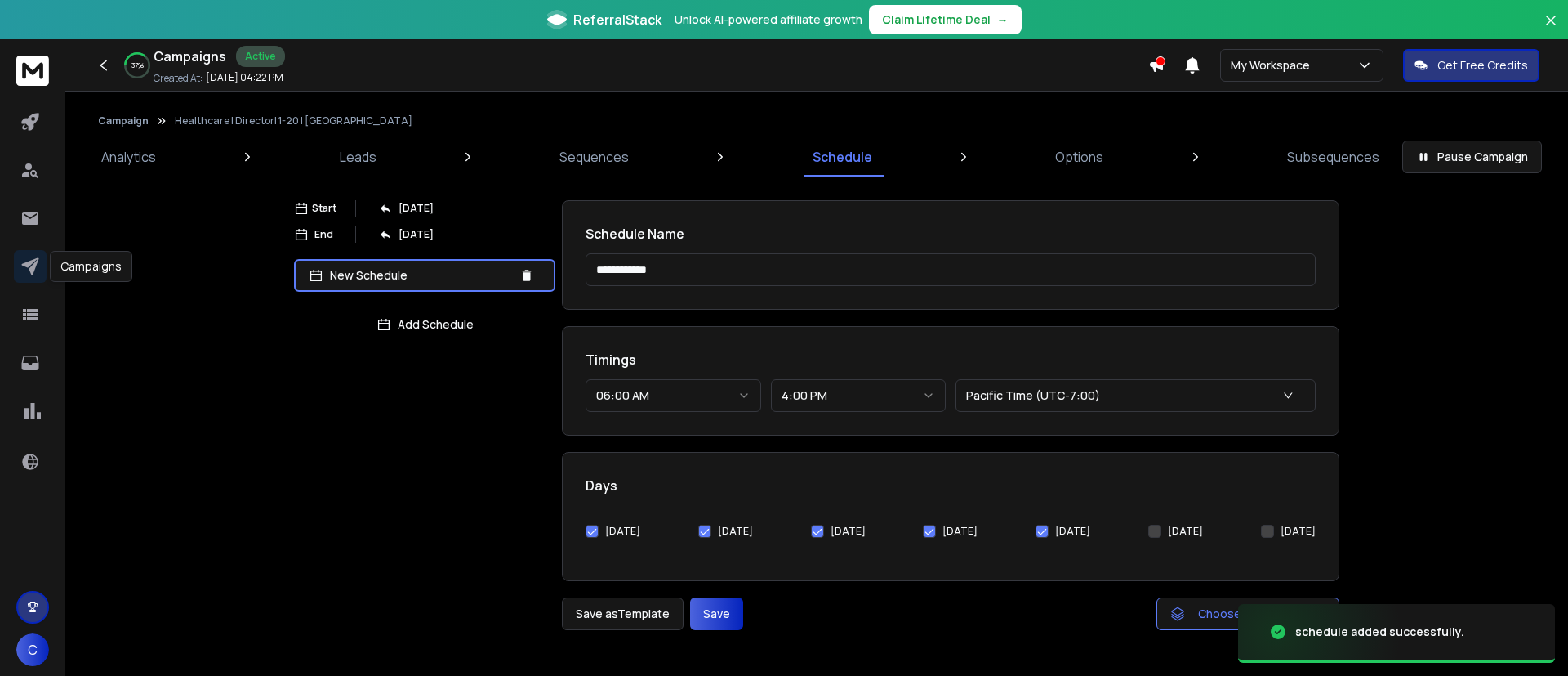
click at [21, 265] on icon at bounding box center [30, 266] width 20 height 20
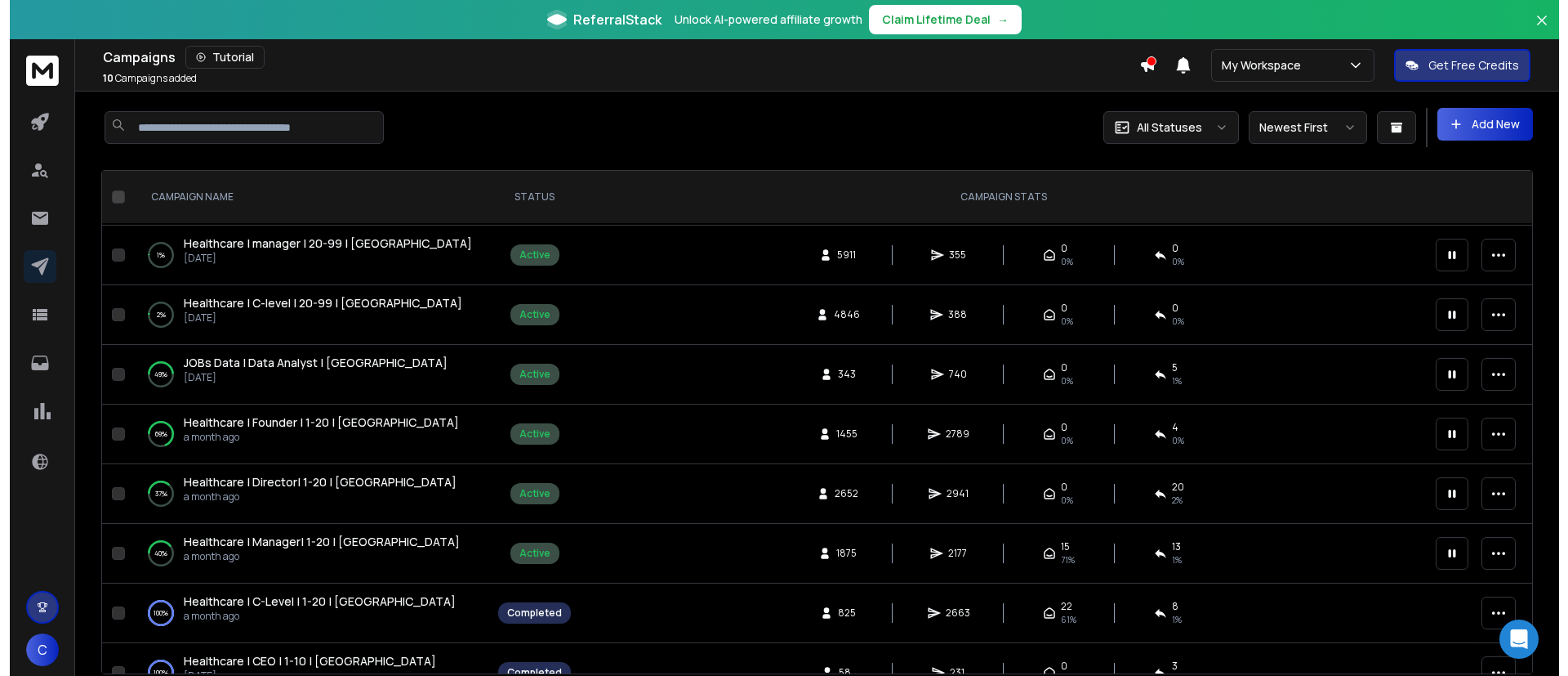
scroll to position [159, 0]
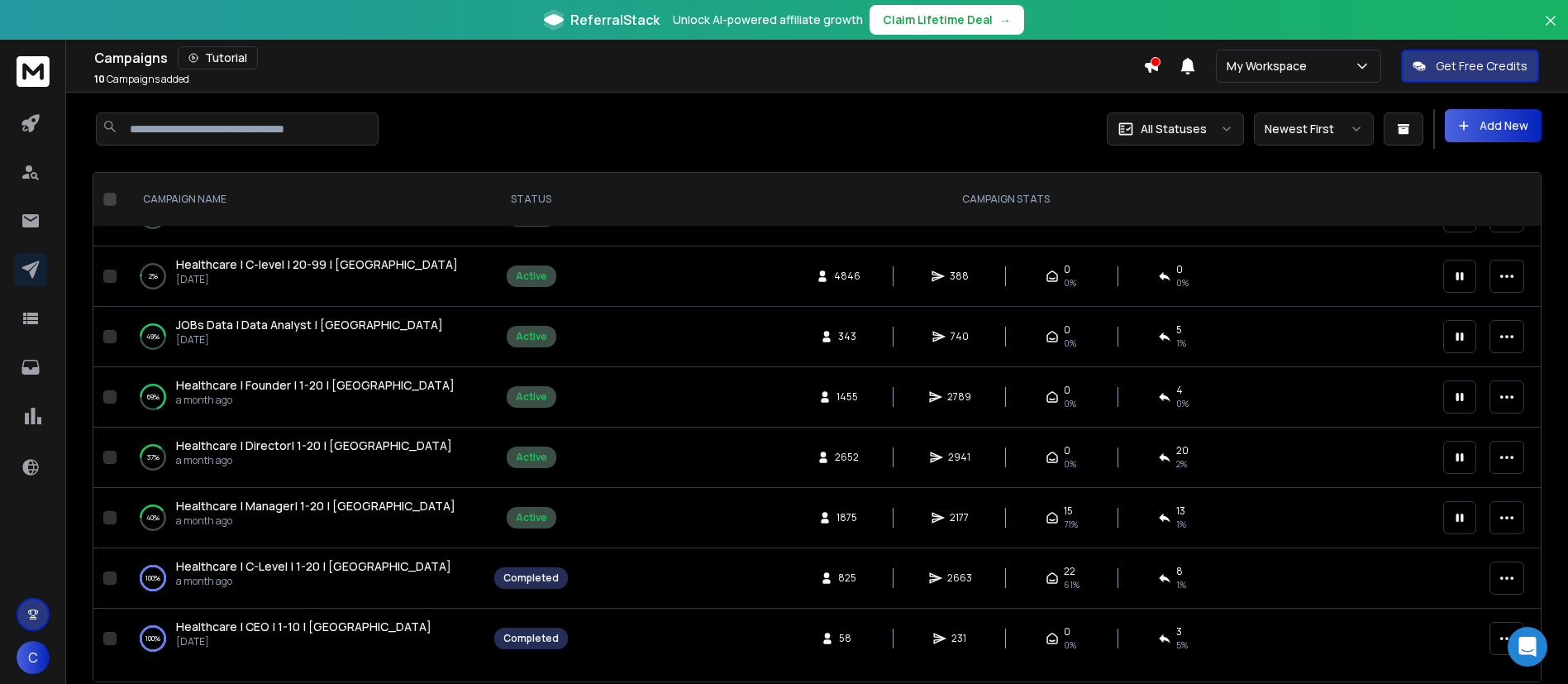
click at [258, 504] on span "Healthcare | Manager| 1-20 | [GEOGRAPHIC_DATA]" at bounding box center [315, 505] width 279 height 15
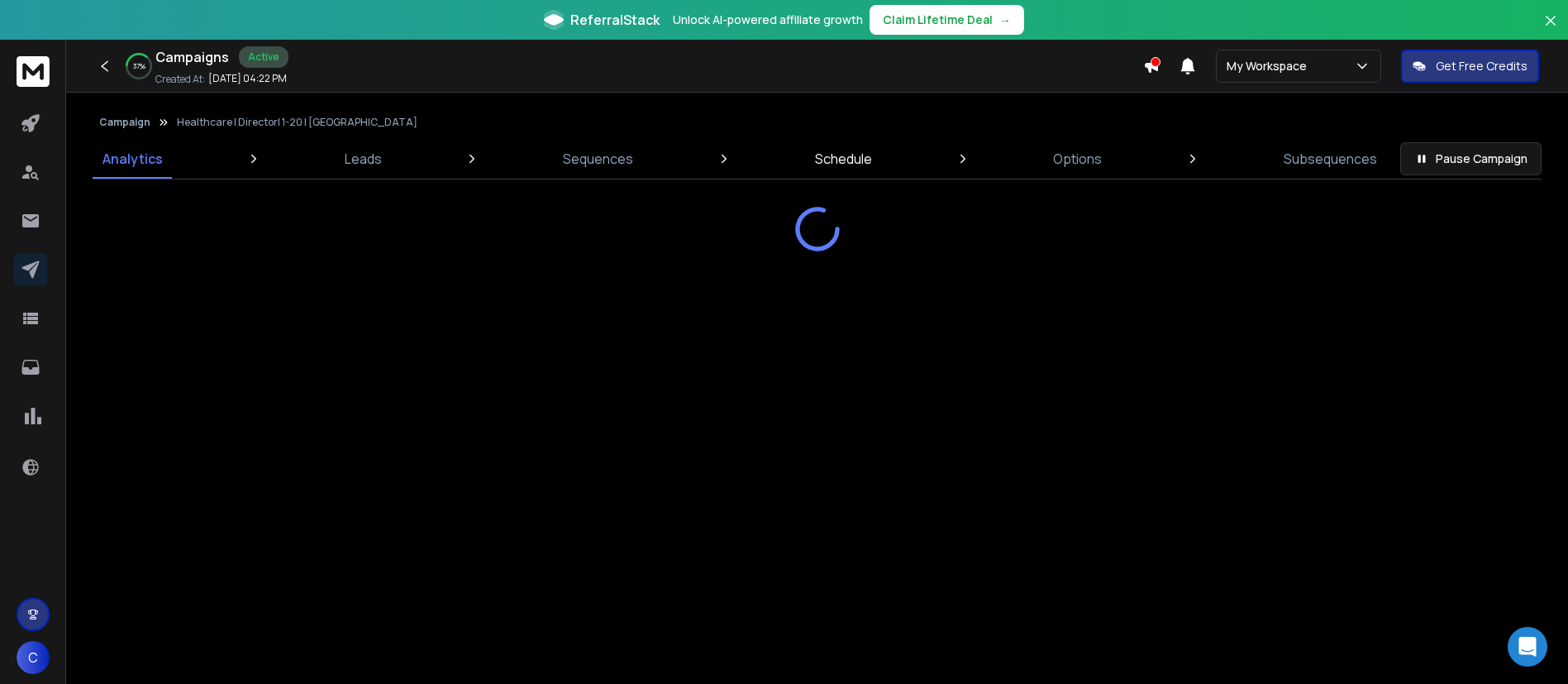
click at [849, 161] on p "Schedule" at bounding box center [843, 159] width 57 height 20
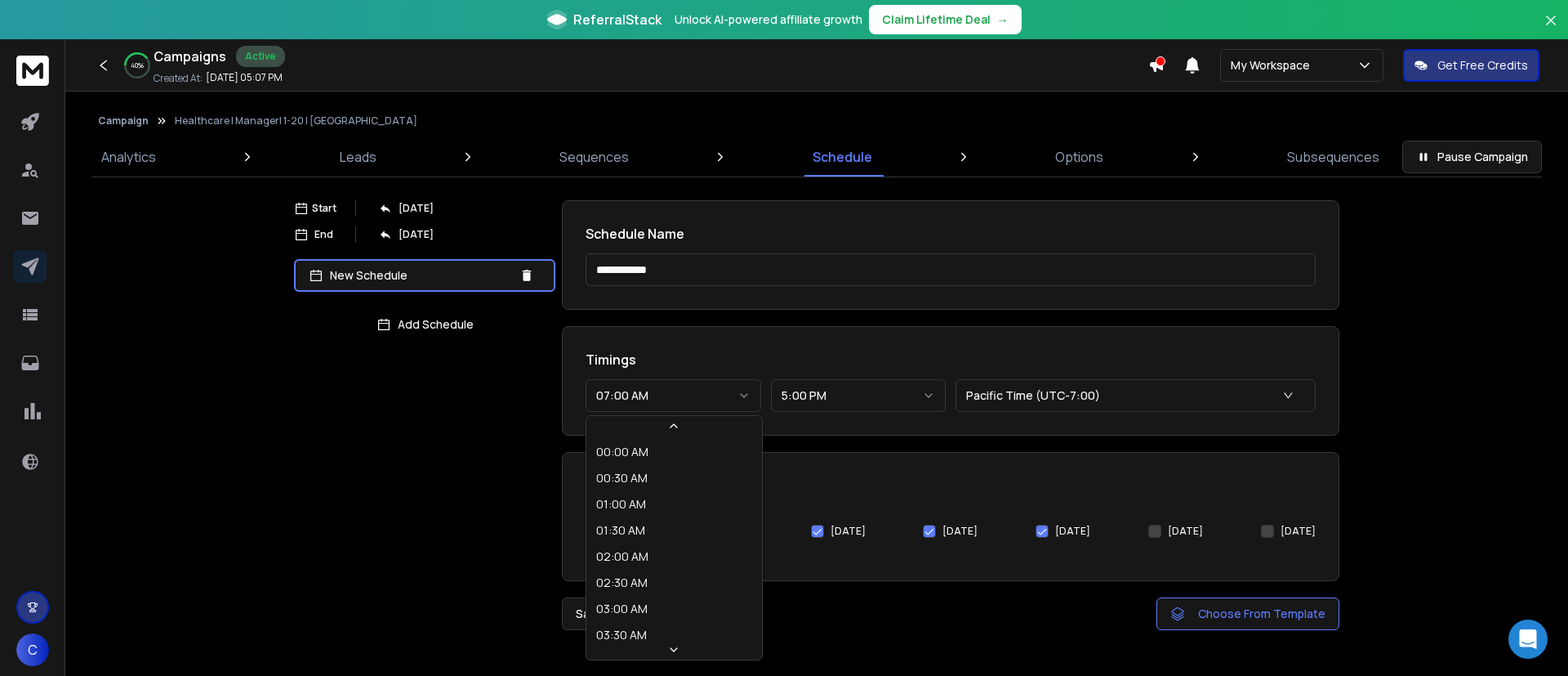
click at [679, 396] on button "07:00 AM" at bounding box center [673, 396] width 176 height 33
select select "********"
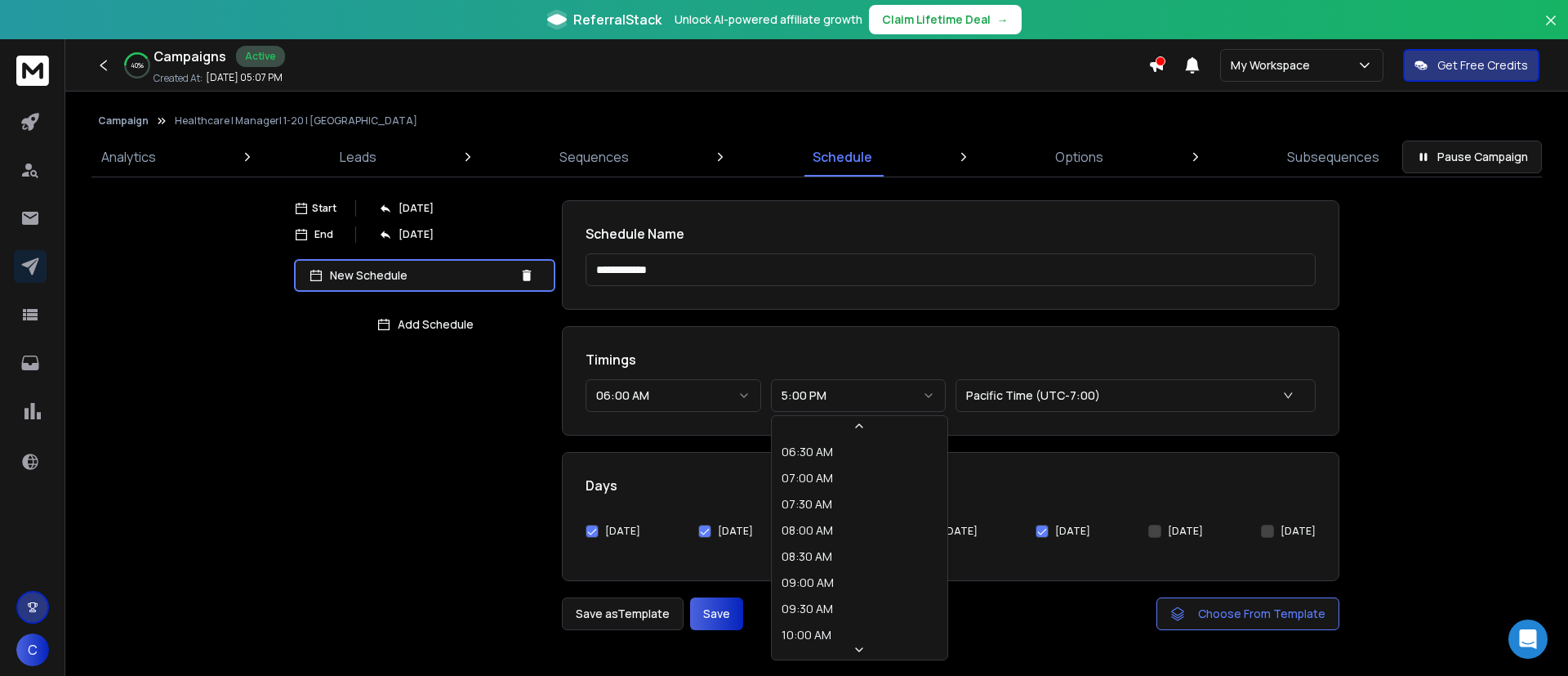
click at [876, 394] on button "5:00 PM" at bounding box center [859, 396] width 176 height 33
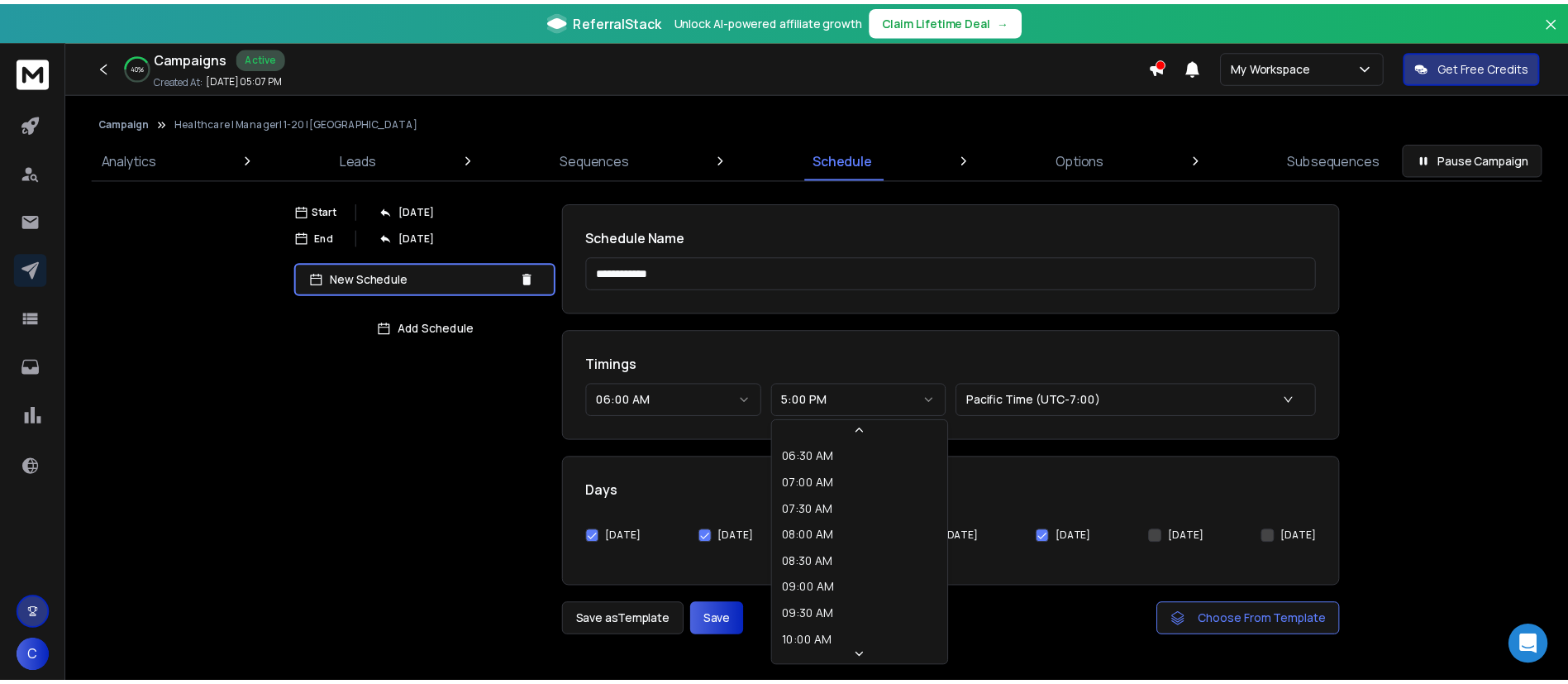
scroll to position [379, 0]
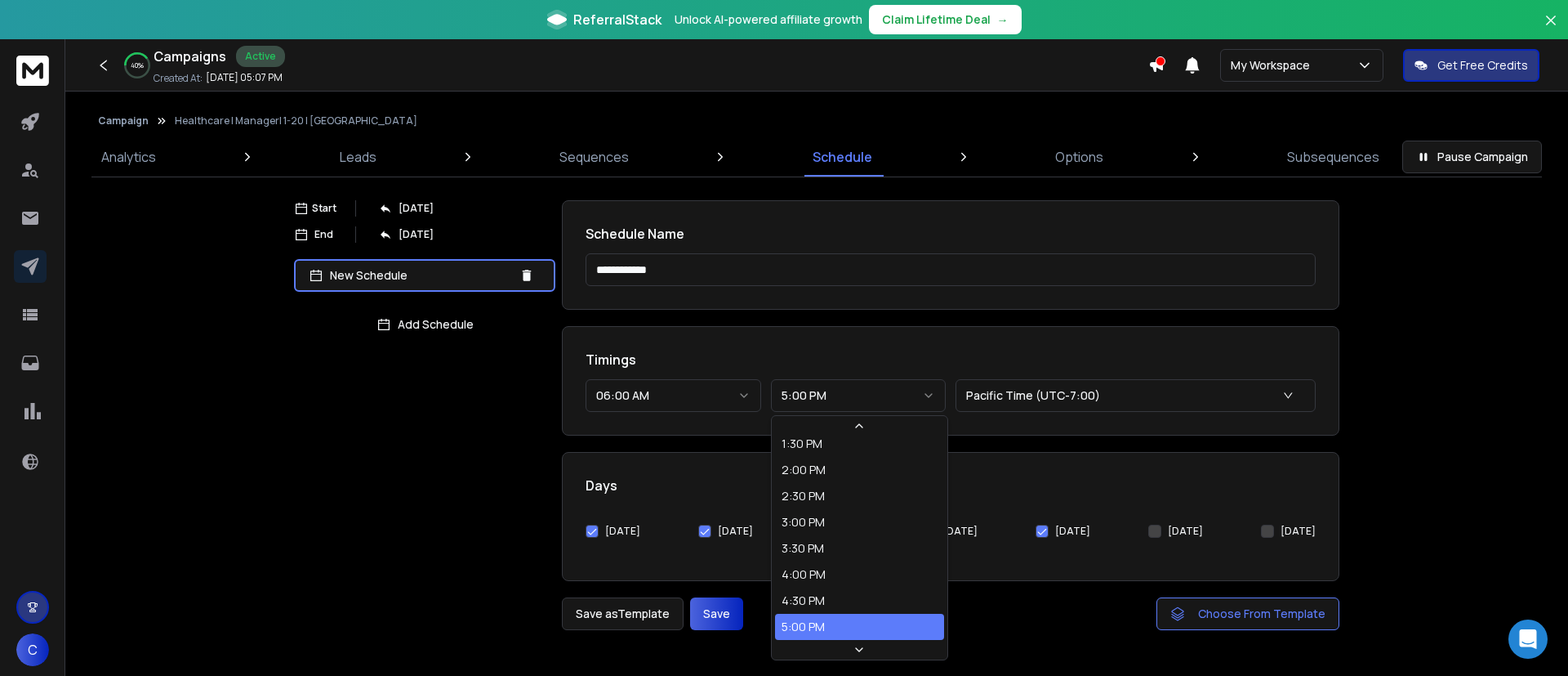
select select "********"
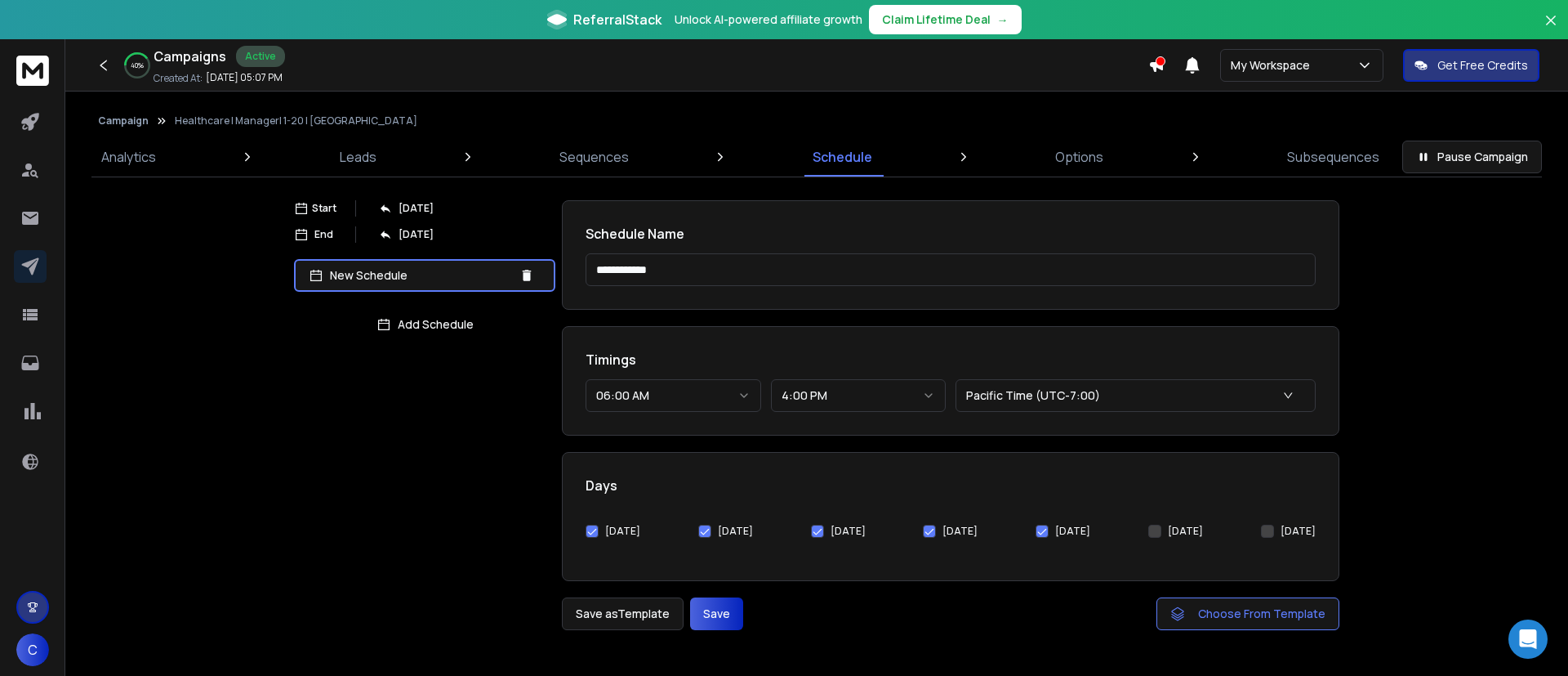
click at [720, 611] on button "Save" at bounding box center [716, 613] width 53 height 33
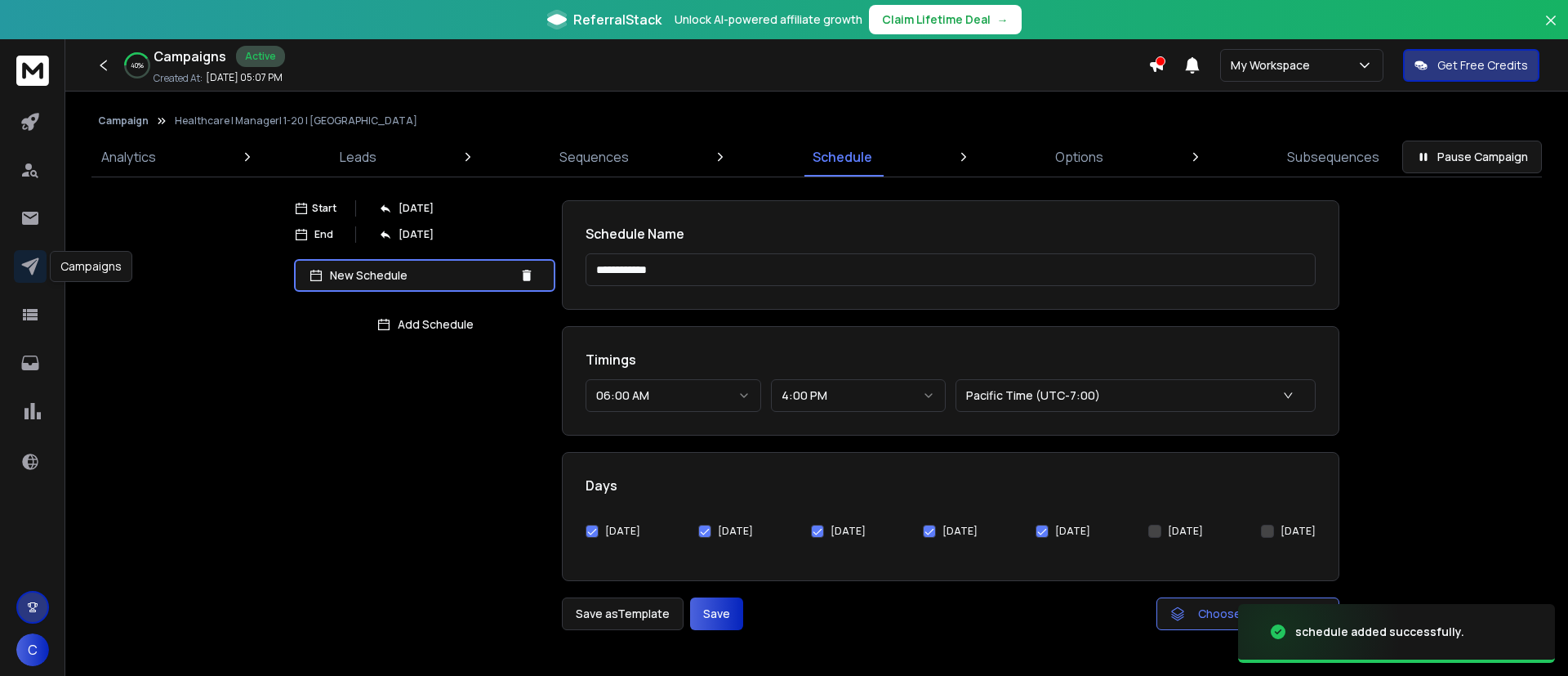
click at [34, 263] on icon at bounding box center [29, 266] width 17 height 17
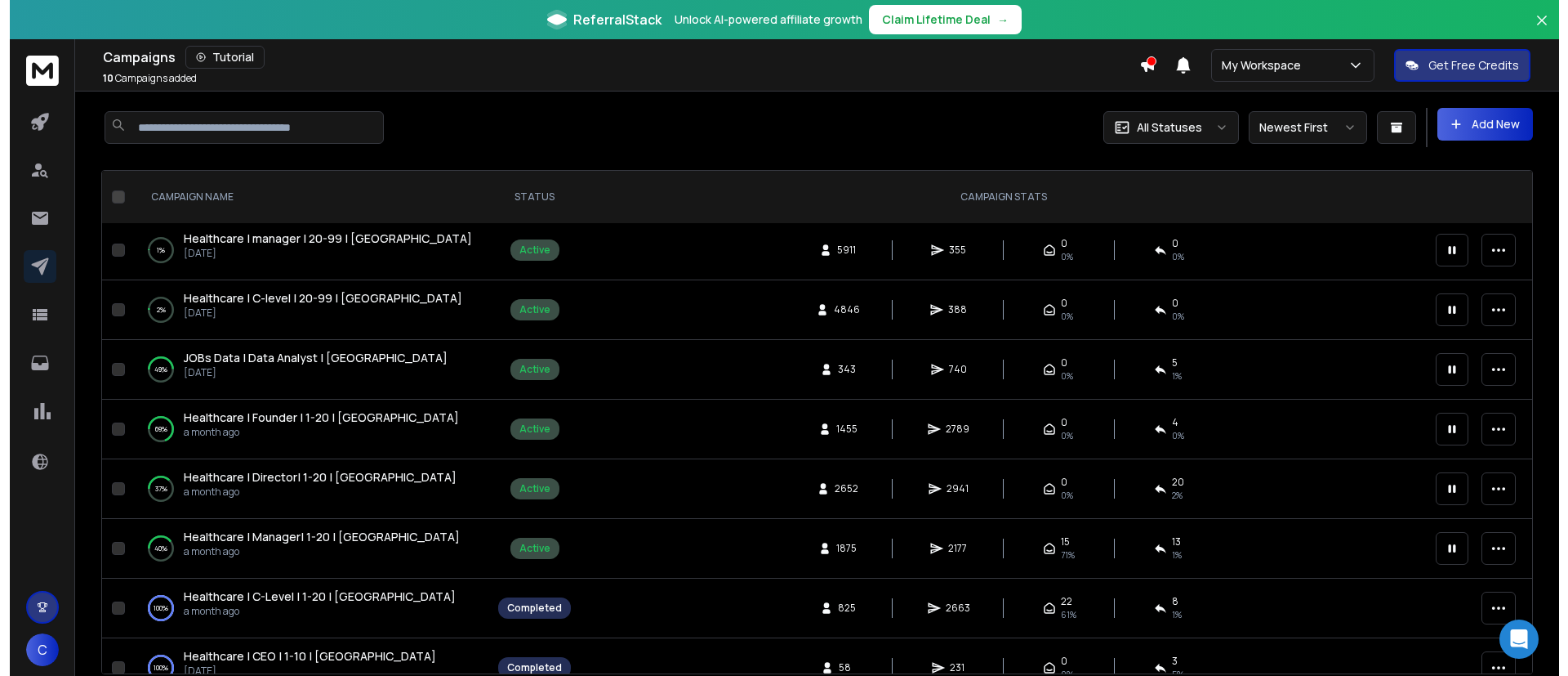
scroll to position [124, 0]
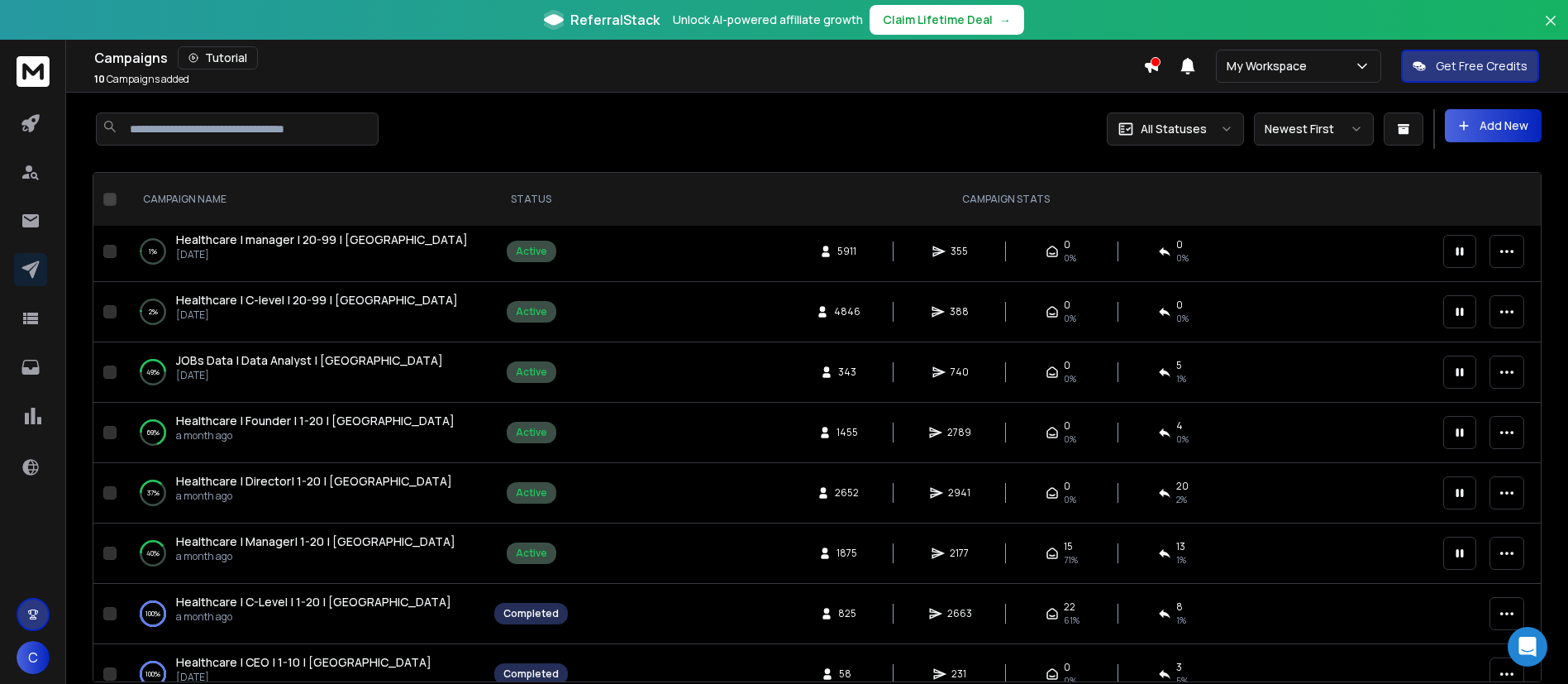
click at [285, 427] on span "Healthcare | Founder | 1-20 | [GEOGRAPHIC_DATA]" at bounding box center [315, 420] width 278 height 15
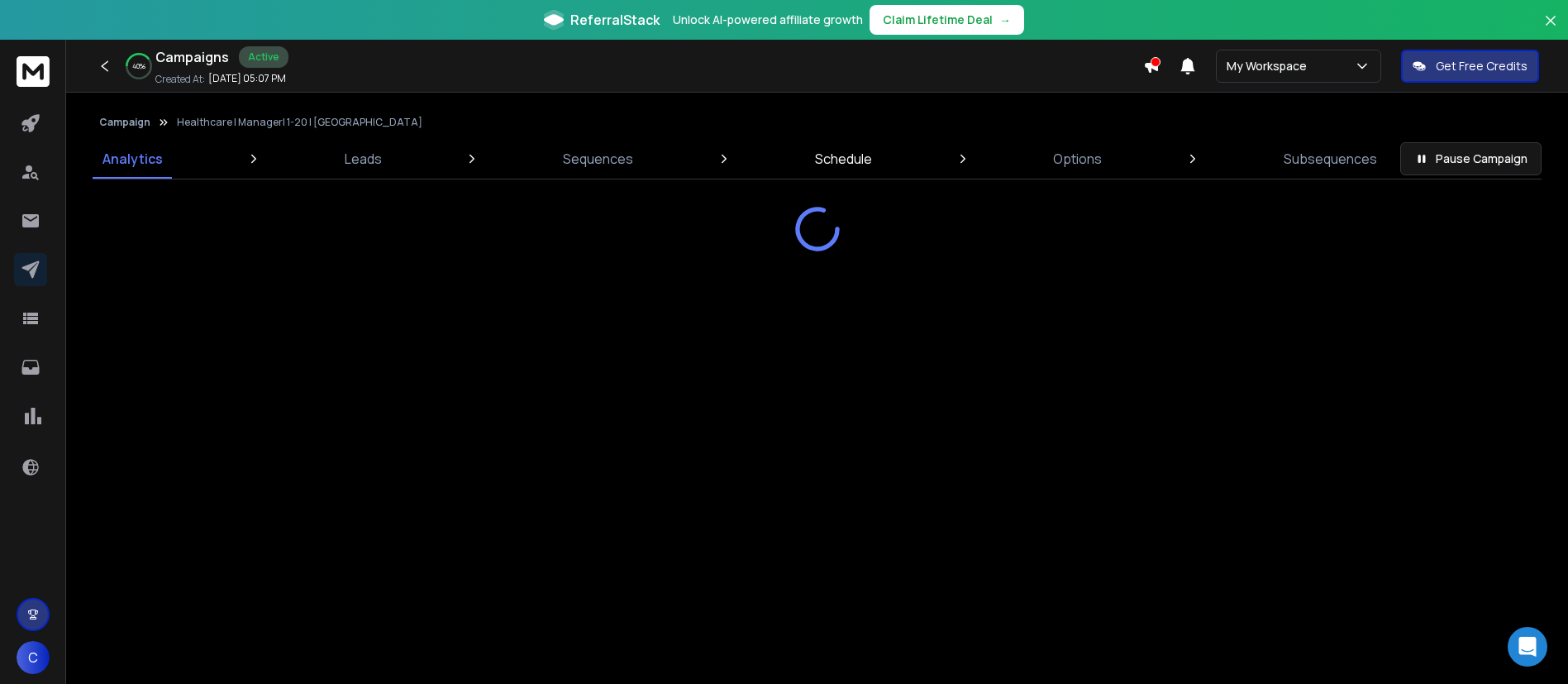
click at [812, 178] on link "Schedule" at bounding box center [843, 159] width 77 height 40
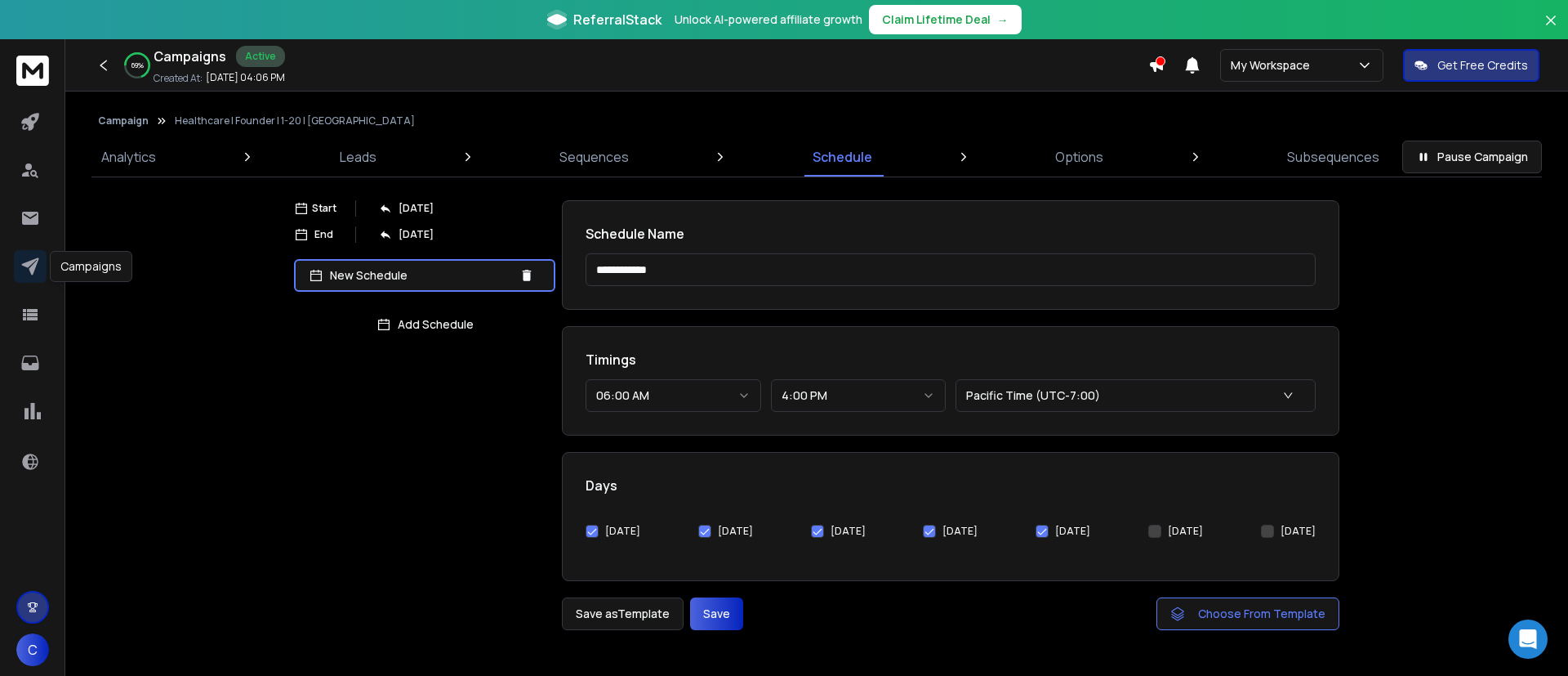
click at [30, 263] on icon at bounding box center [29, 266] width 17 height 17
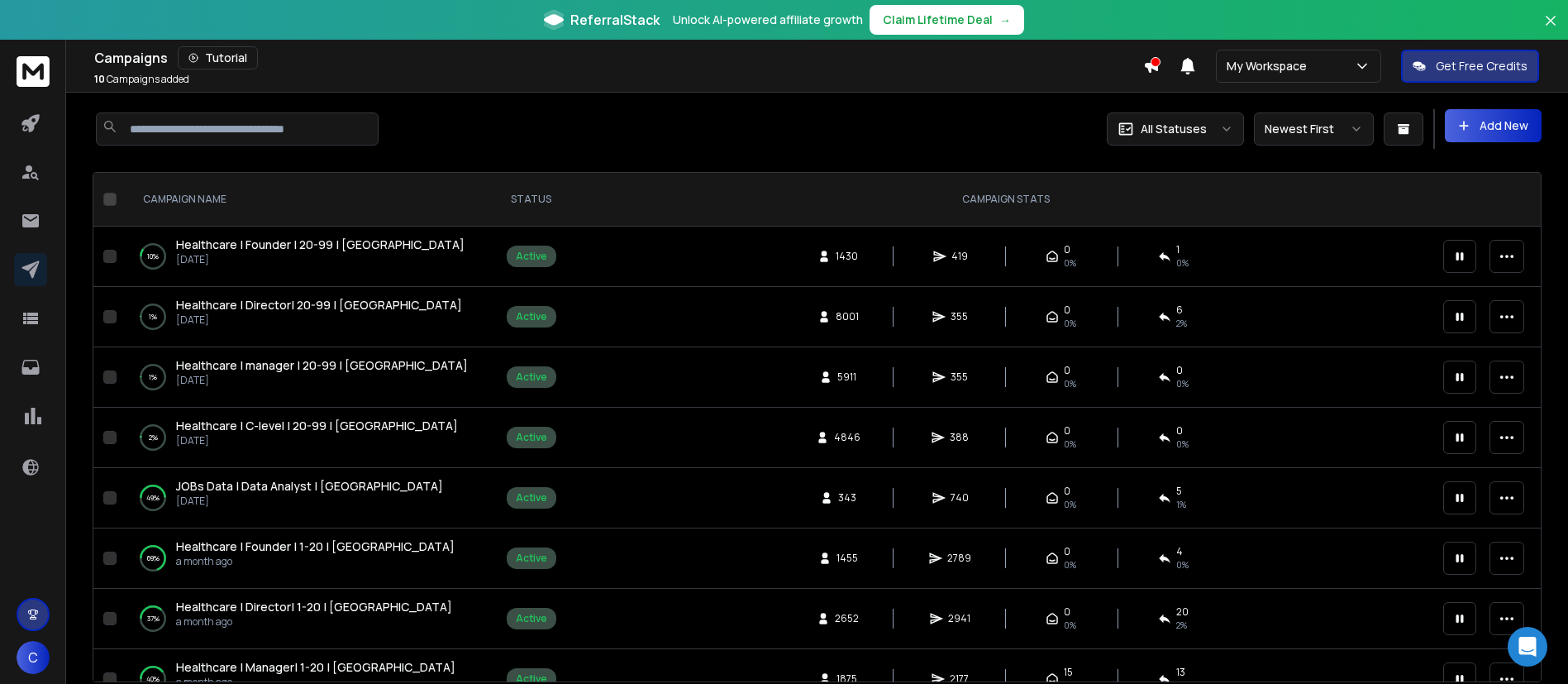
click at [289, 495] on p "[DATE]" at bounding box center [310, 501] width 267 height 14
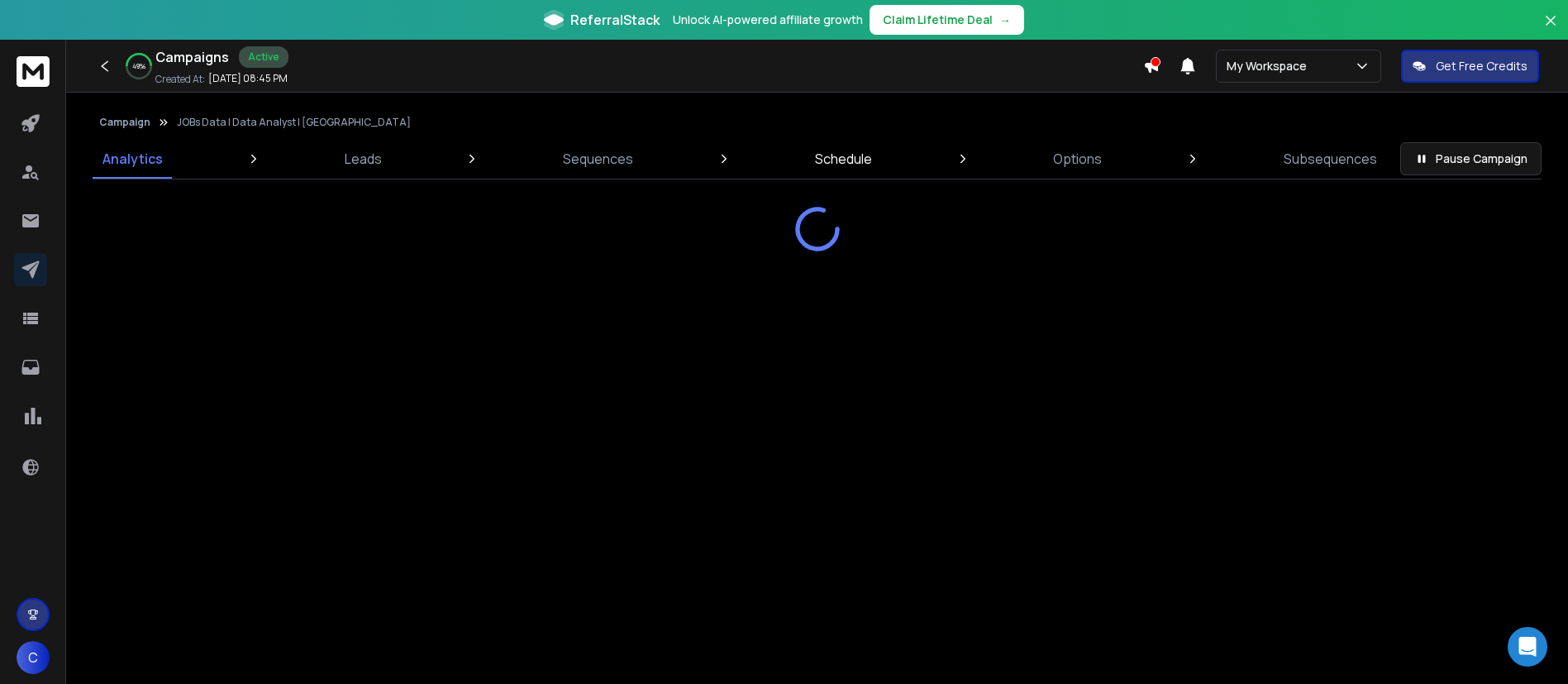
click at [845, 164] on p "Schedule" at bounding box center [843, 159] width 57 height 20
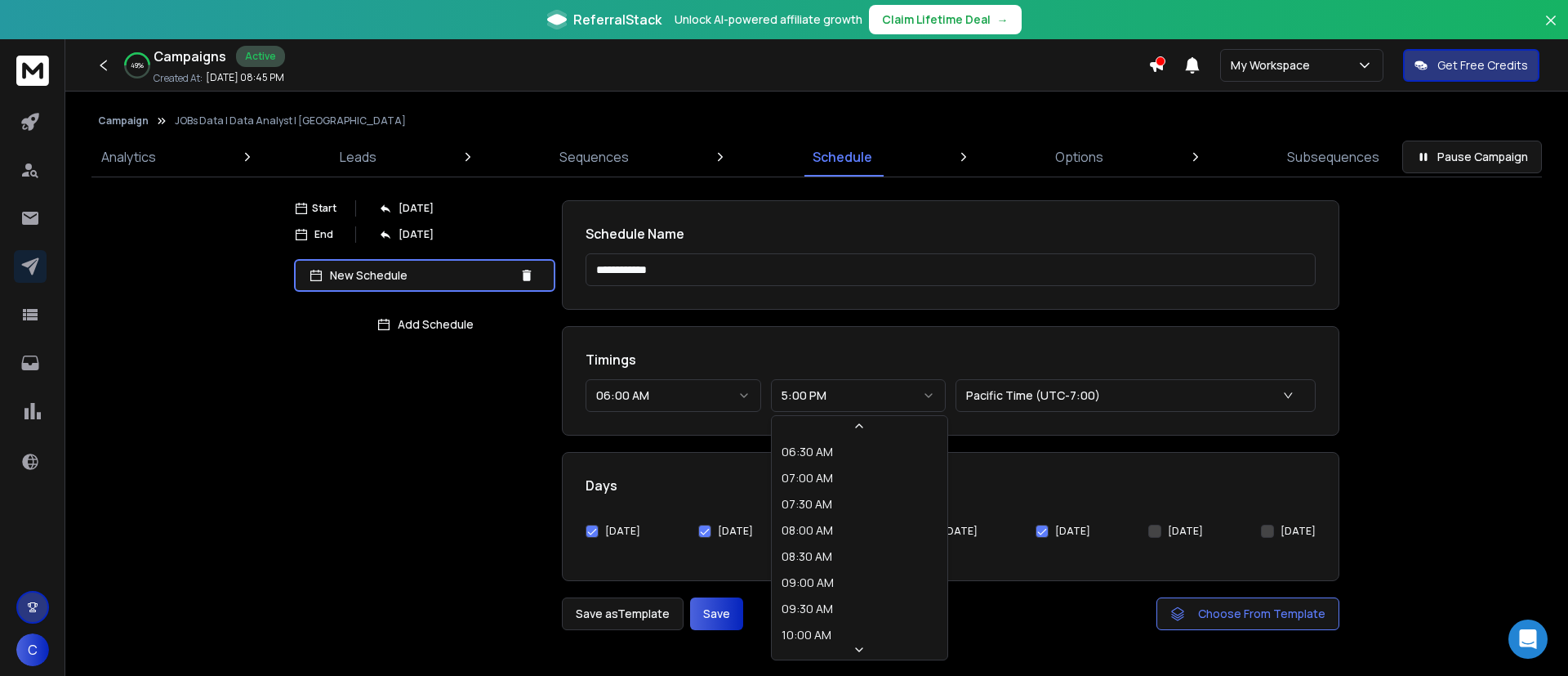
scroll to position [374, 0]
click at [815, 402] on button "5:00 PM" at bounding box center [859, 396] width 176 height 33
click at [851, 397] on button "4:30 PM" at bounding box center [859, 396] width 176 height 33
select select "********"
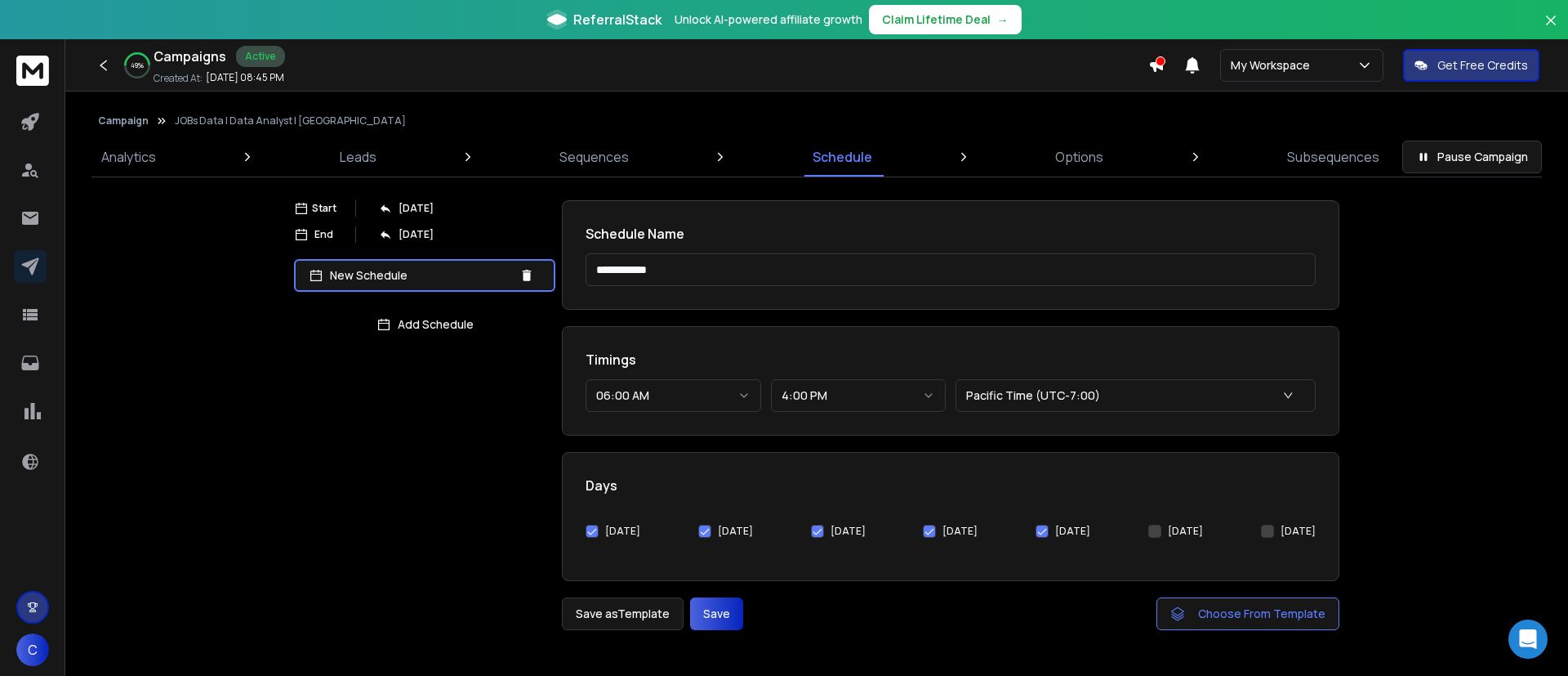
click at [704, 597] on button "Save" at bounding box center [716, 613] width 53 height 33
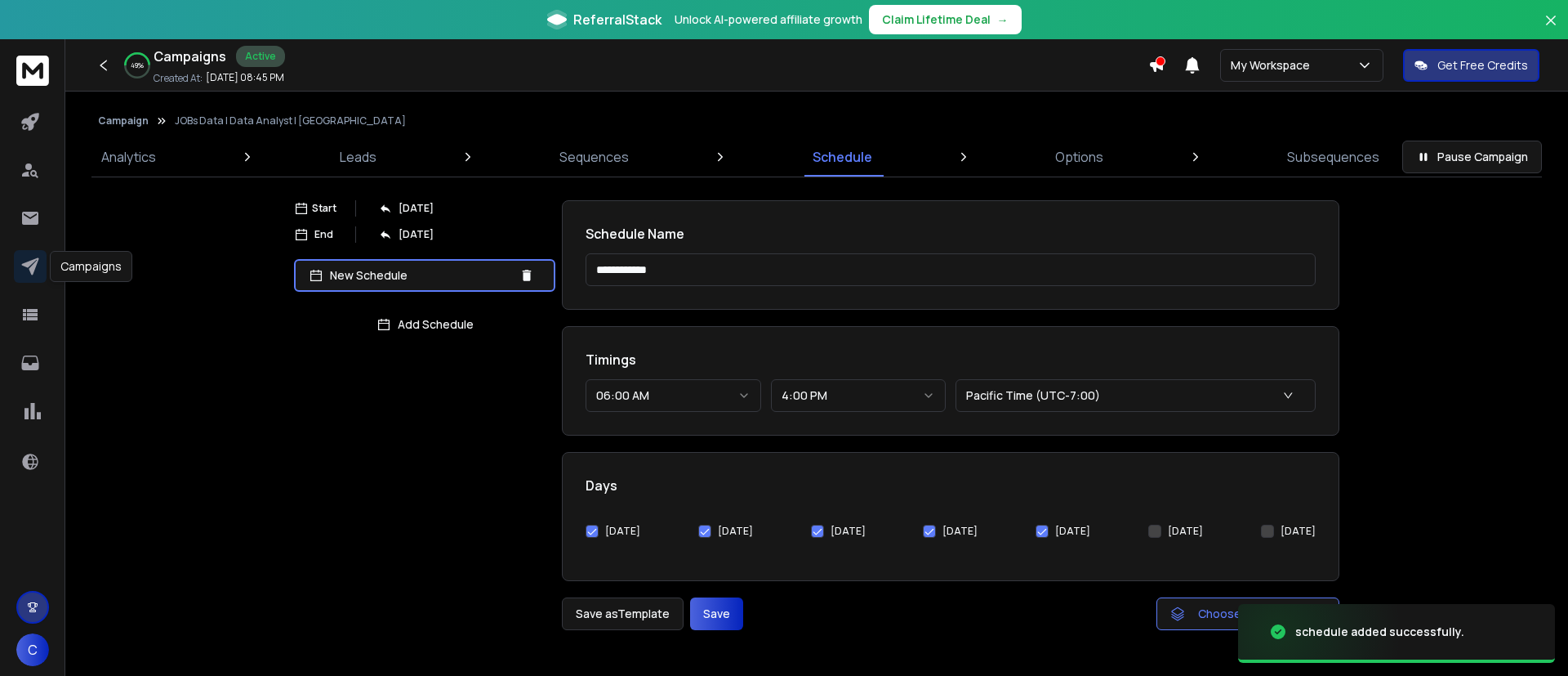
click at [23, 262] on icon at bounding box center [30, 266] width 20 height 20
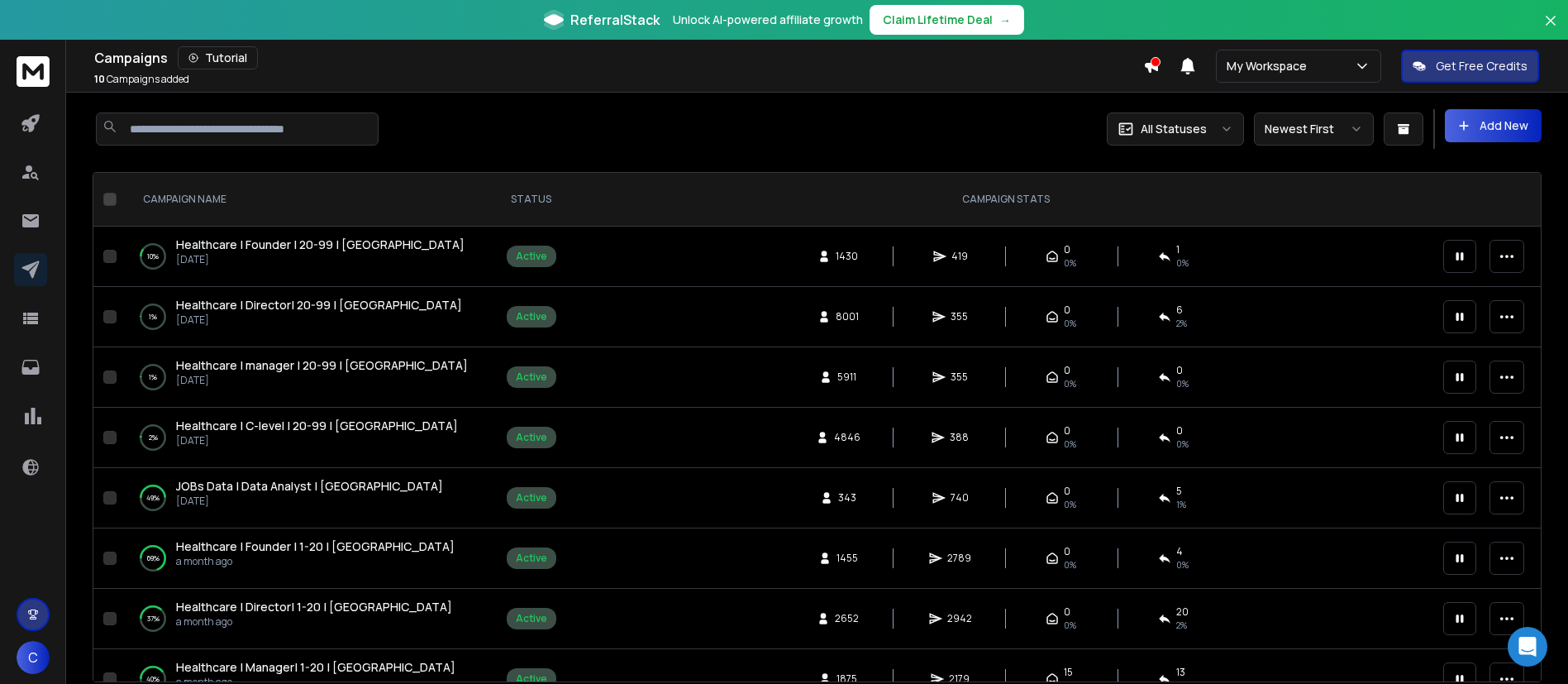
click at [285, 419] on span "Healthcare | C-level | 20-99 | [GEOGRAPHIC_DATA]" at bounding box center [317, 425] width 282 height 15
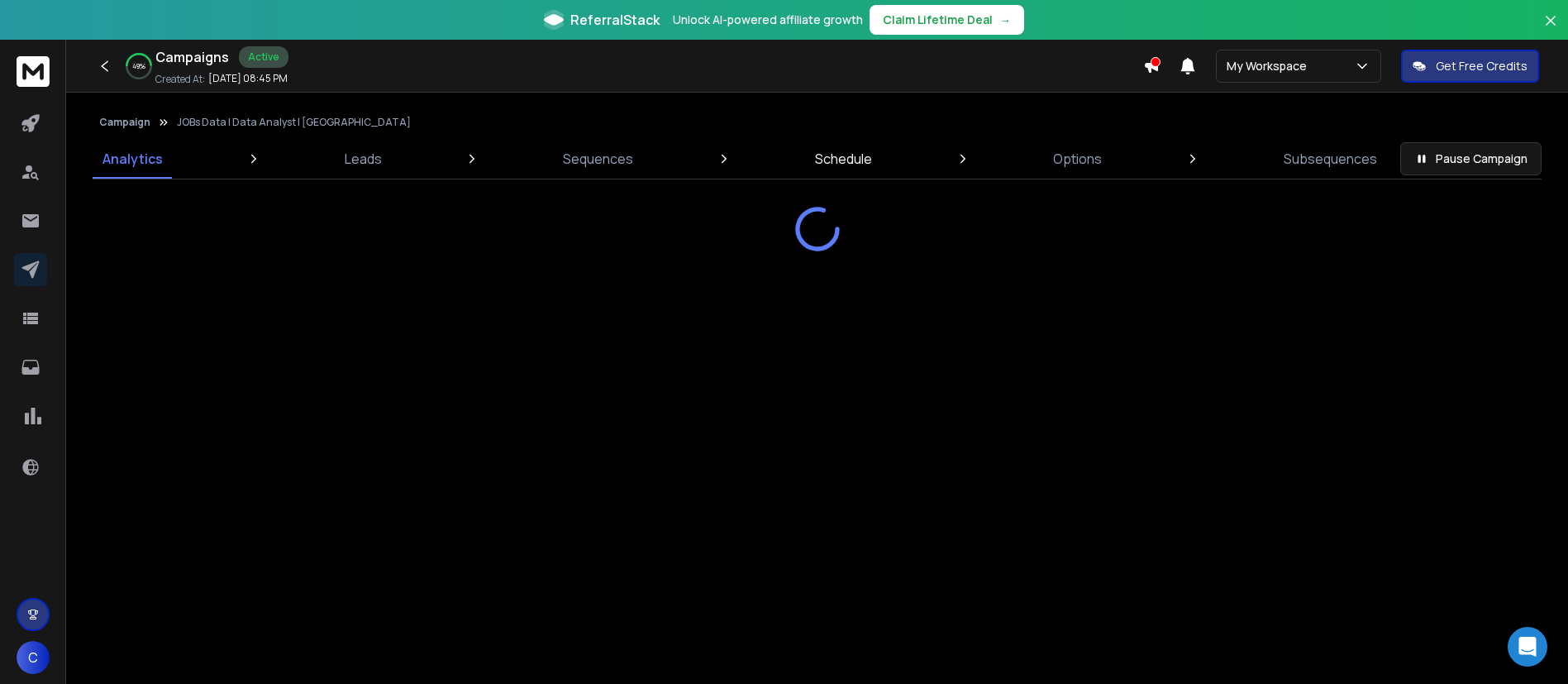
click at [858, 164] on p "Schedule" at bounding box center [843, 159] width 57 height 20
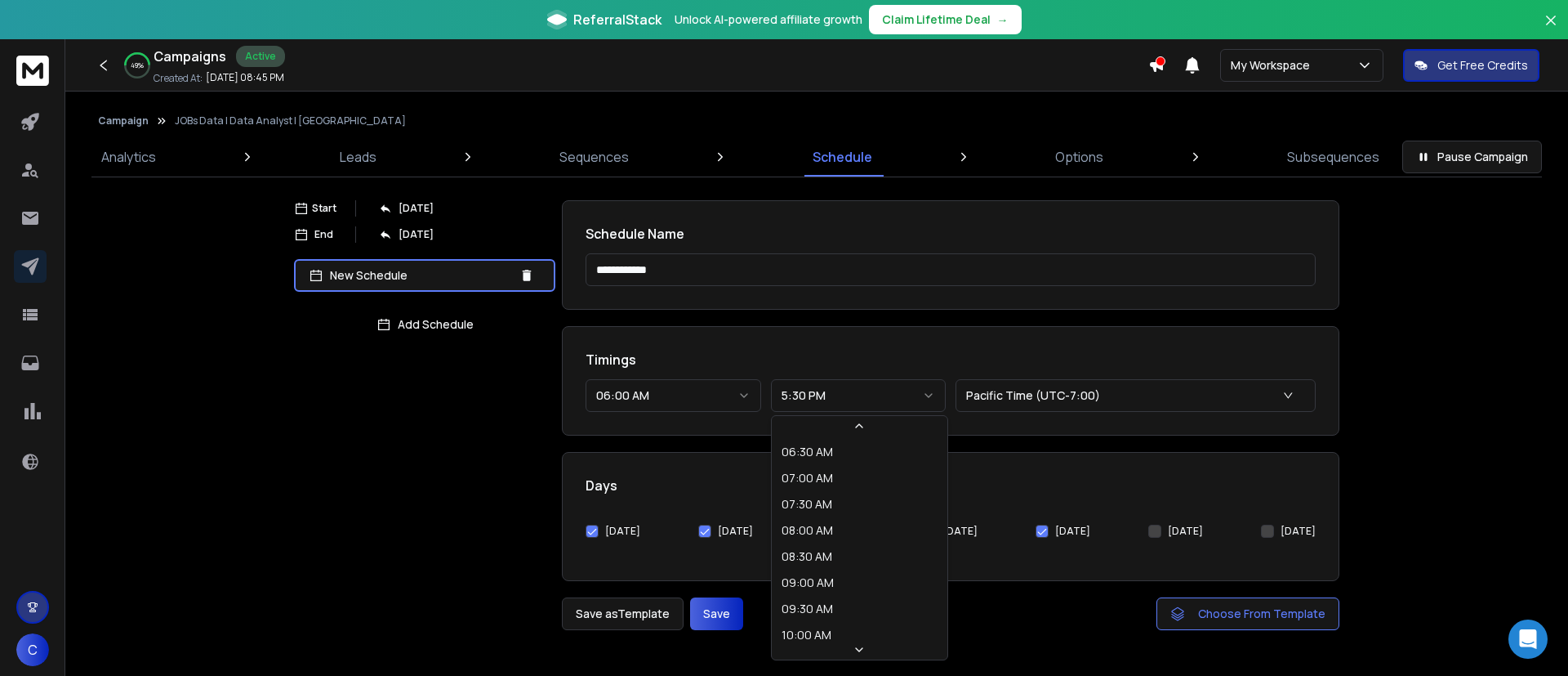
click at [829, 390] on button "5:30 PM" at bounding box center [859, 396] width 176 height 33
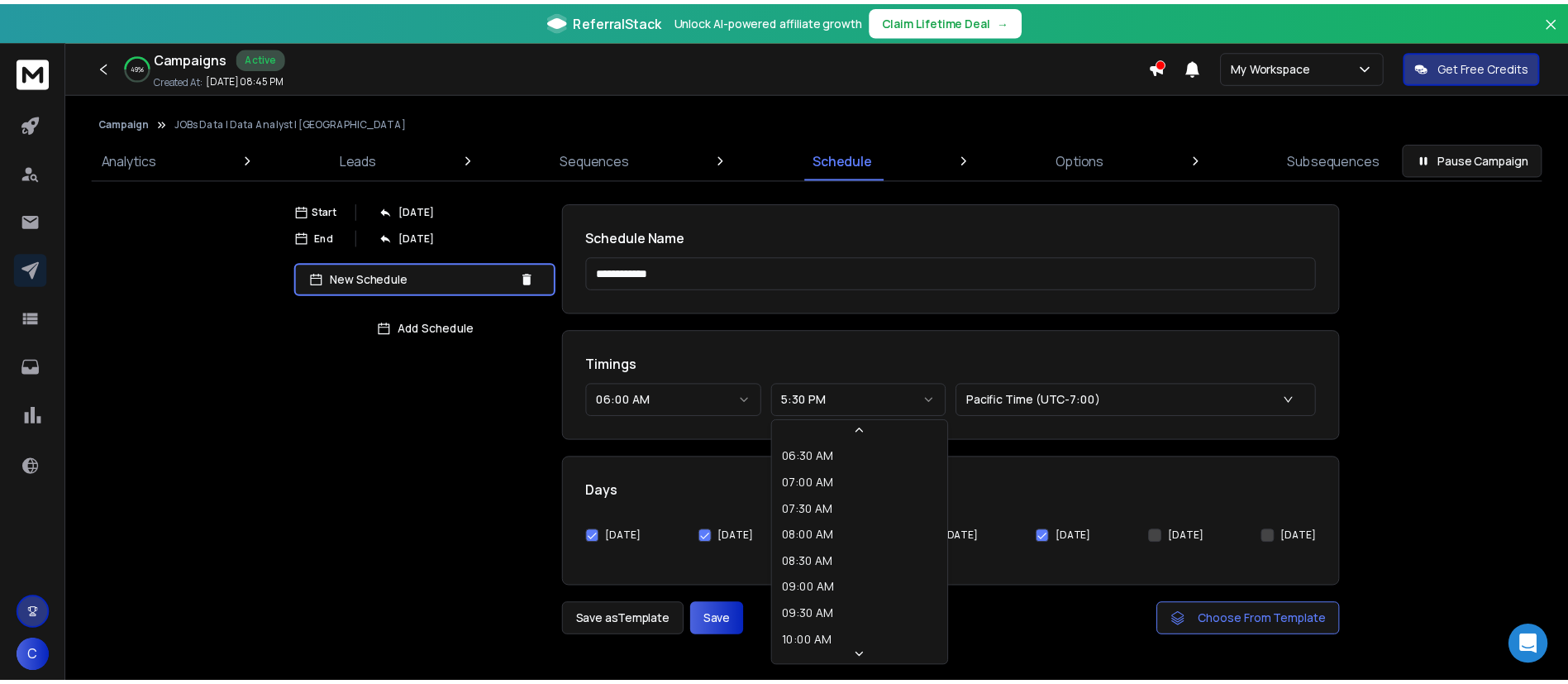
scroll to position [405, 0]
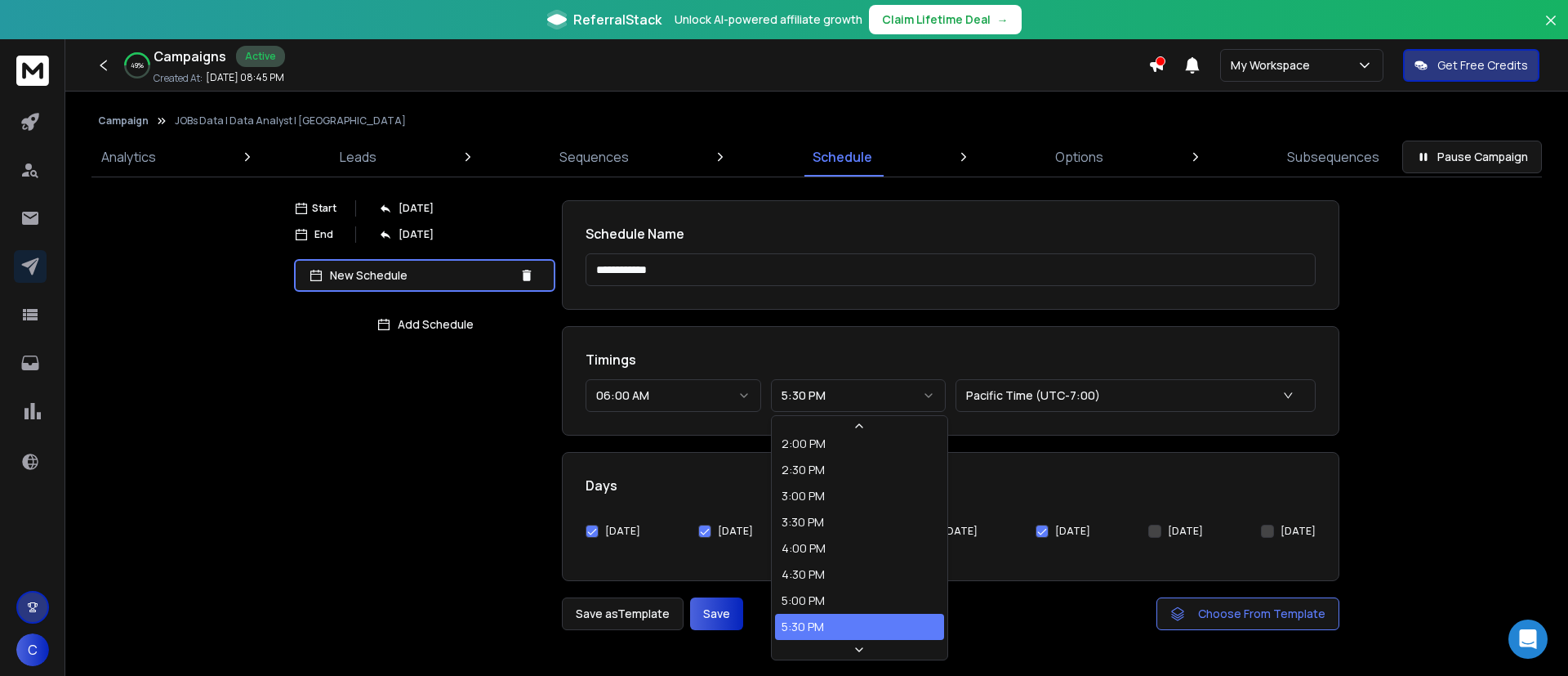
select select "********"
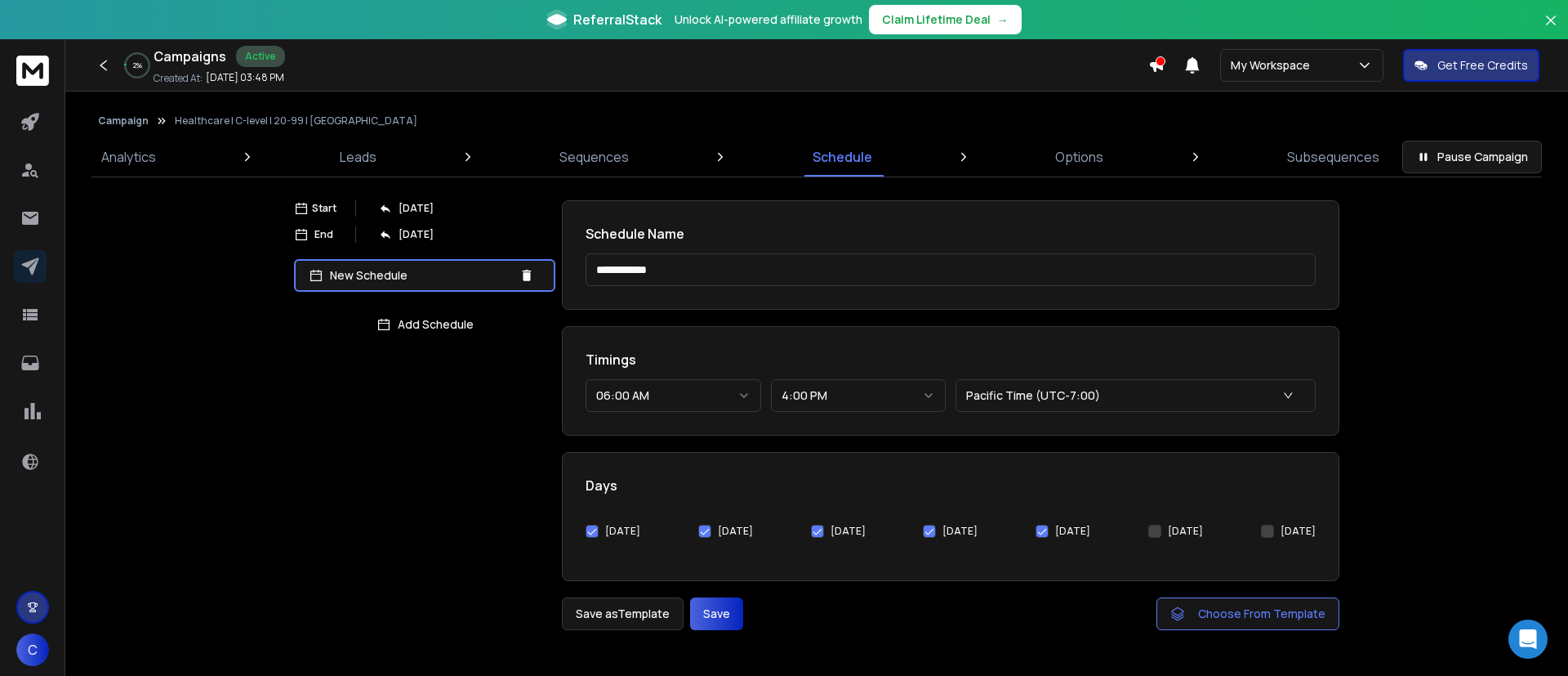
click at [732, 602] on button "Save" at bounding box center [716, 613] width 53 height 33
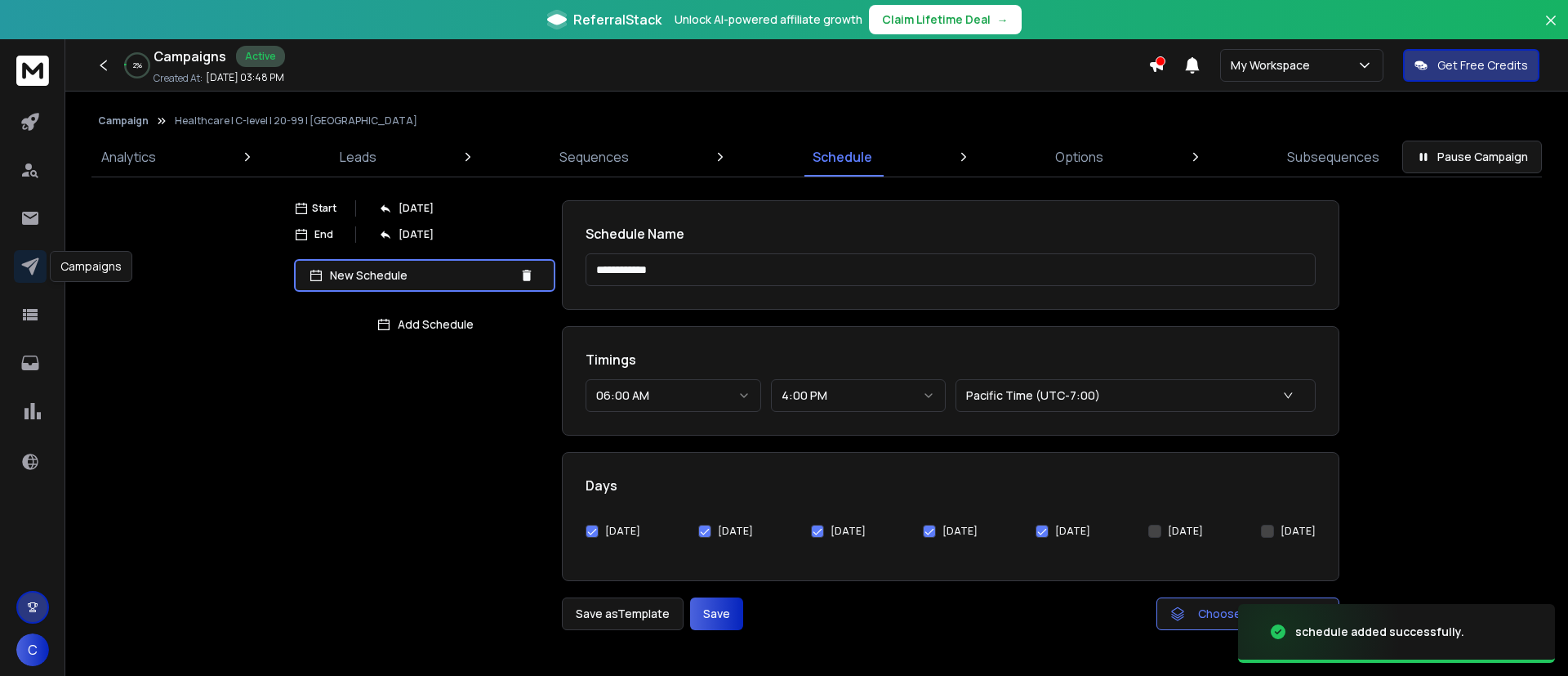
click at [22, 271] on icon at bounding box center [30, 266] width 20 height 20
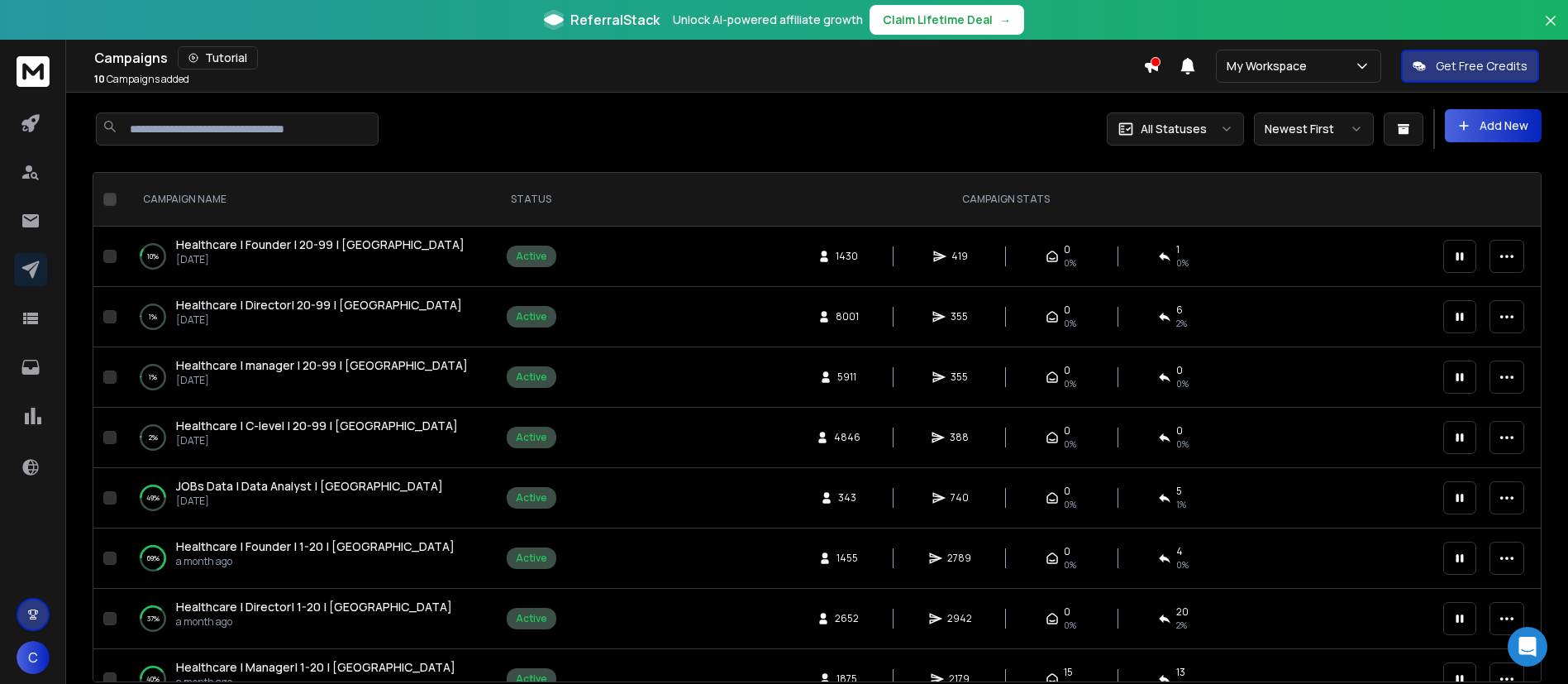
click at [297, 364] on span "Healthcare | manager | 20-99 | [GEOGRAPHIC_DATA]" at bounding box center [322, 364] width 292 height 15
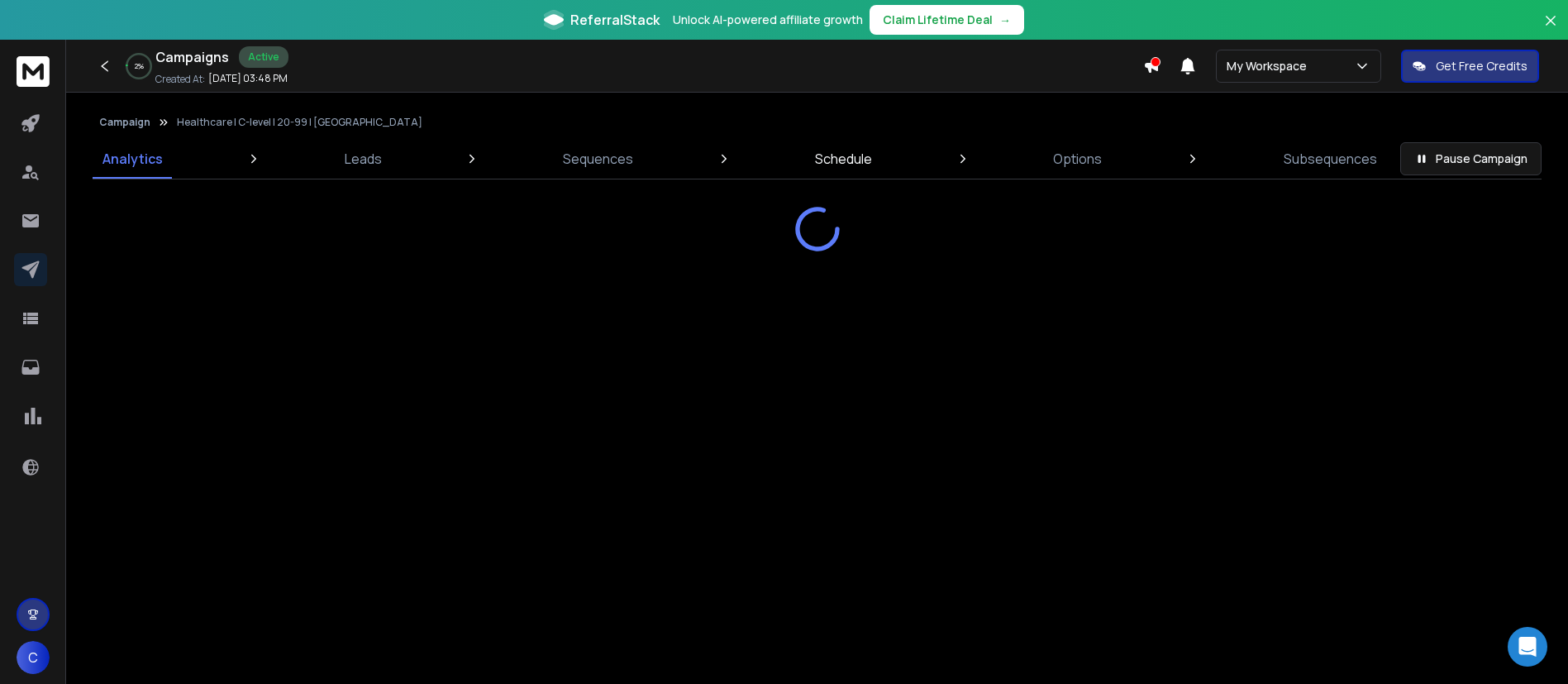
click at [859, 155] on p "Schedule" at bounding box center [843, 159] width 57 height 20
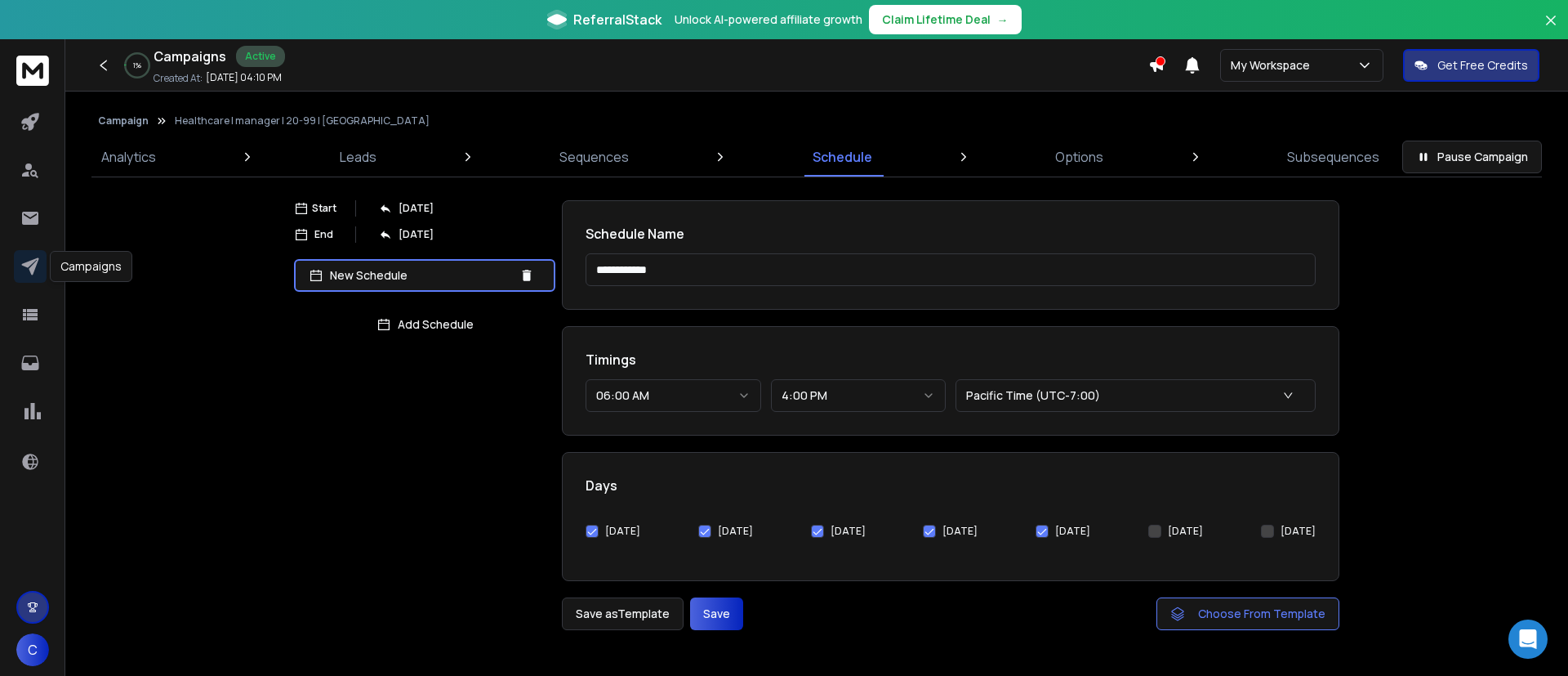
click at [34, 263] on icon at bounding box center [30, 266] width 20 height 20
